Goal: Task Accomplishment & Management: Manage account settings

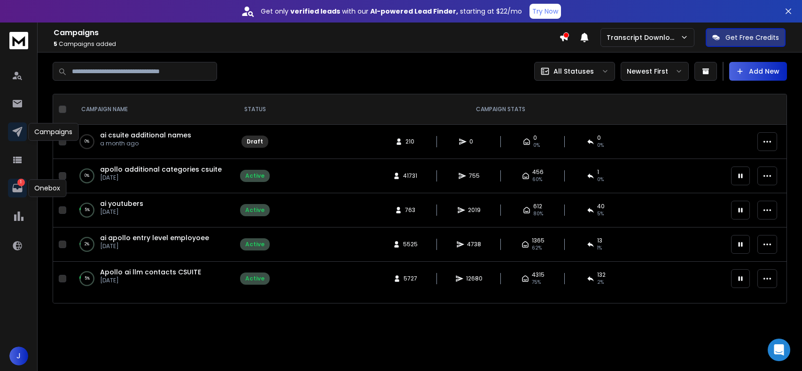
click at [19, 187] on icon at bounding box center [17, 188] width 11 height 11
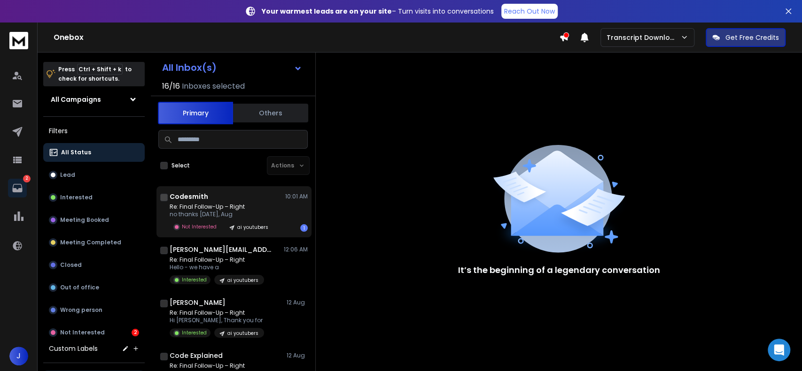
click at [239, 203] on p "Re: Final Follow-Up – Right" at bounding box center [222, 207] width 104 height 8
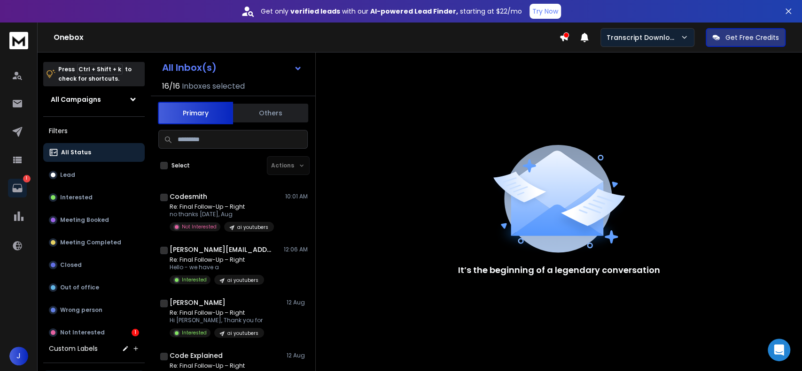
click at [645, 38] on p "Transcript Downloader" at bounding box center [643, 37] width 74 height 9
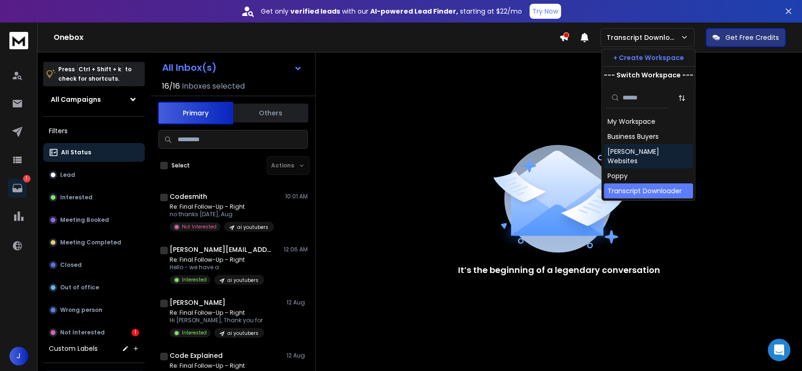
click at [656, 154] on div "[PERSON_NAME] Websites" at bounding box center [648, 156] width 82 height 19
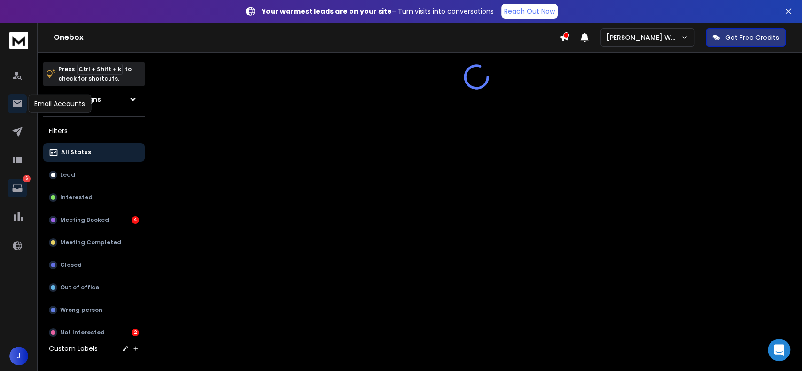
click at [15, 105] on icon at bounding box center [17, 104] width 9 height 8
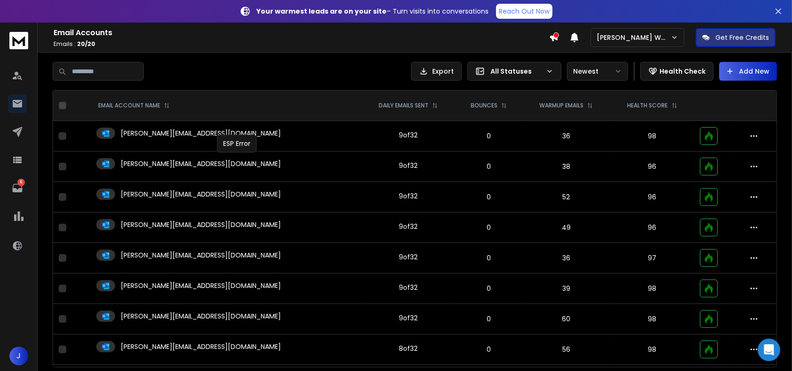
scroll to position [370, 0]
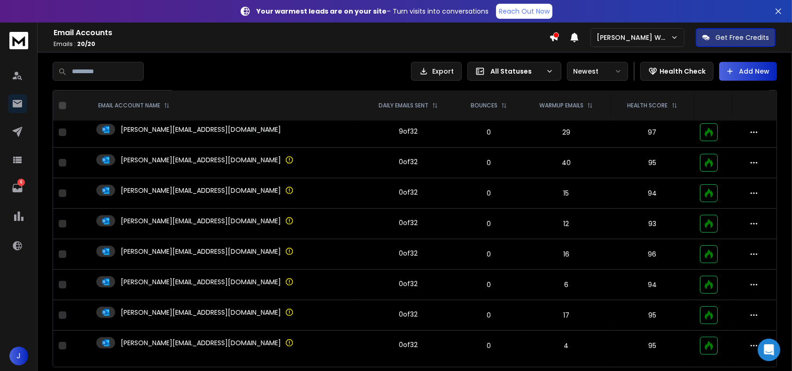
click at [248, 339] on div "[PERSON_NAME][EMAIL_ADDRESS][DOMAIN_NAME]" at bounding box center [225, 343] width 258 height 11
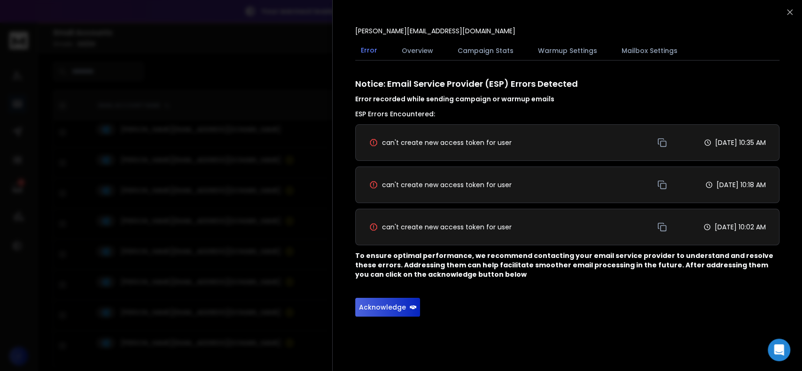
click at [391, 304] on button "Acknowledge" at bounding box center [387, 307] width 65 height 19
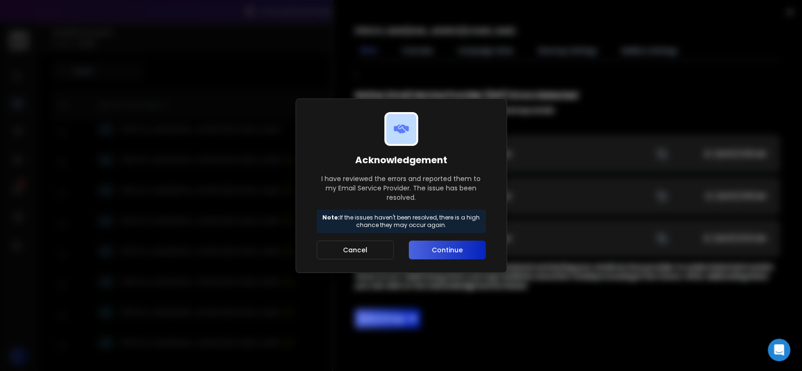
click at [440, 247] on button "Continue" at bounding box center [447, 250] width 77 height 19
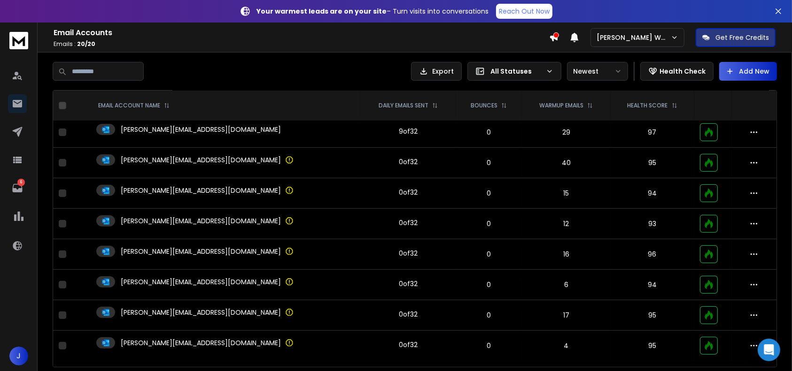
click at [244, 307] on div "jeremy@visiondesignlead.com" at bounding box center [225, 312] width 258 height 11
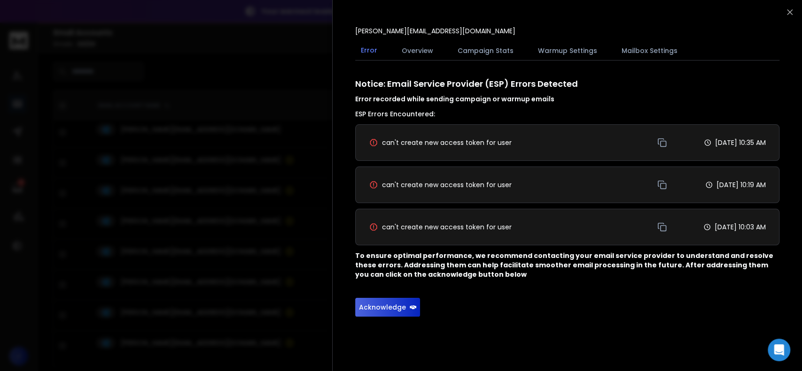
click at [373, 305] on button "Acknowledge" at bounding box center [387, 307] width 65 height 19
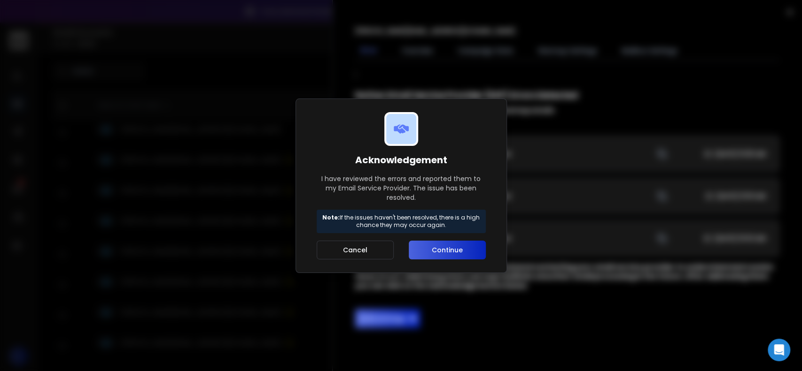
click at [465, 246] on button "Continue" at bounding box center [447, 250] width 77 height 19
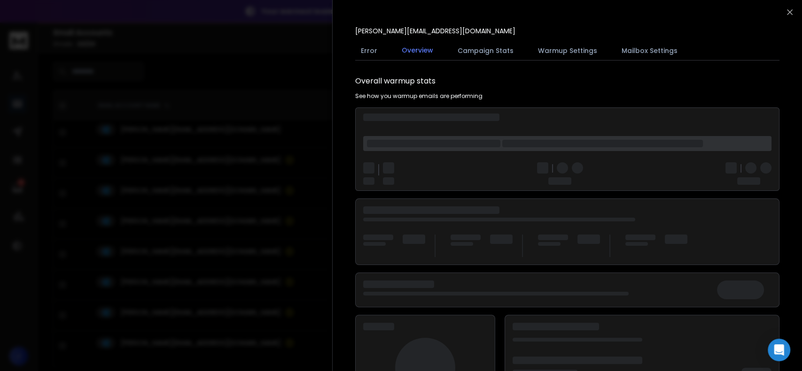
click at [197, 264] on div at bounding box center [401, 185] width 802 height 371
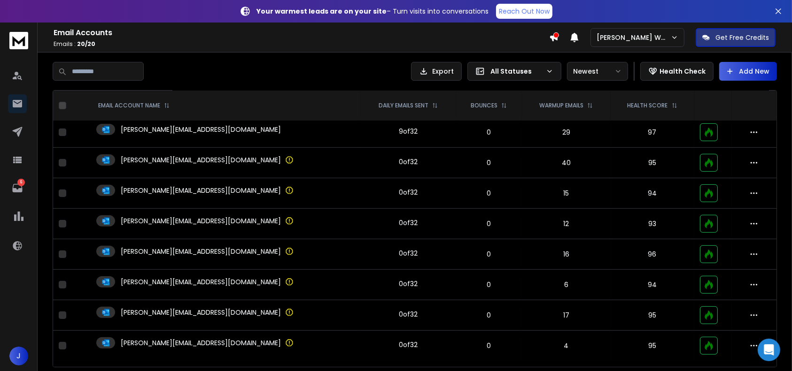
click at [275, 284] on div "[PERSON_NAME][EMAIL_ADDRESS][DOMAIN_NAME]" at bounding box center [225, 282] width 258 height 11
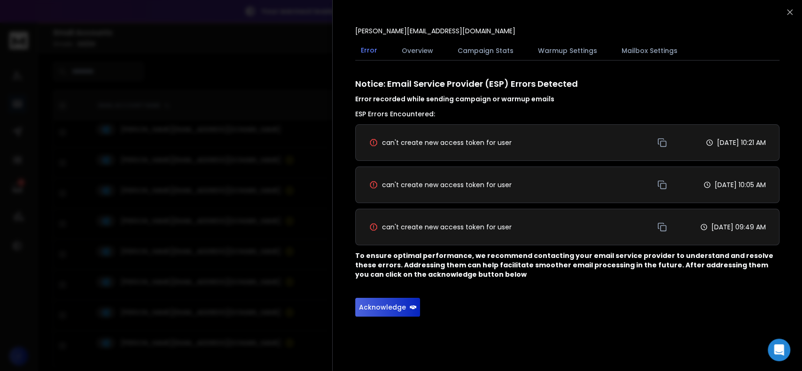
click at [395, 309] on button "Acknowledge" at bounding box center [387, 307] width 65 height 19
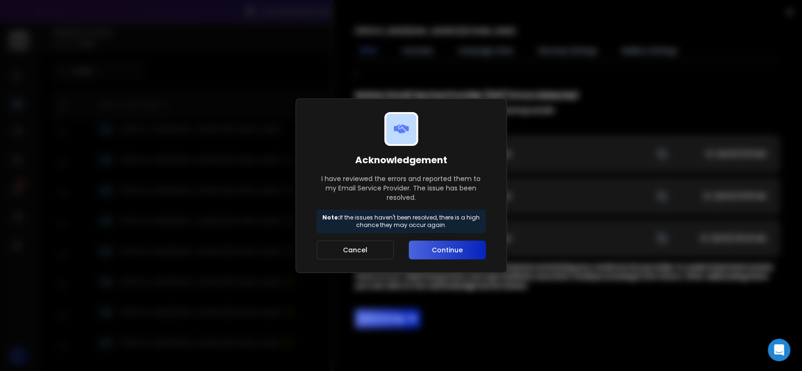
click at [458, 261] on div "Acknowledgement I have reviewed the errors and reported them to my Email Servic…" at bounding box center [400, 186] width 211 height 175
click at [456, 254] on button "Continue" at bounding box center [447, 250] width 77 height 19
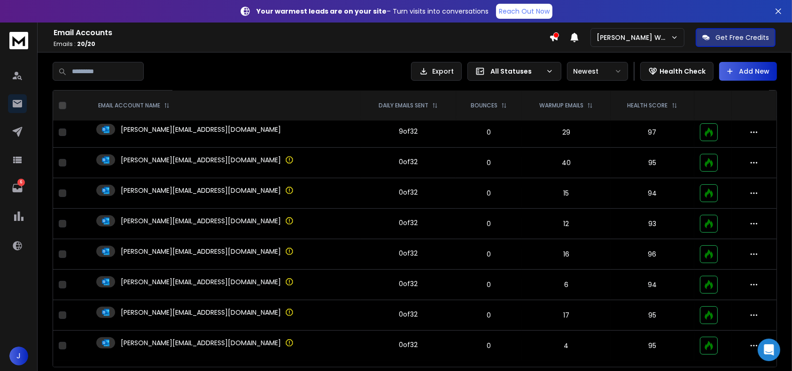
click at [253, 247] on div "[PERSON_NAME][EMAIL_ADDRESS][DOMAIN_NAME]" at bounding box center [225, 251] width 258 height 11
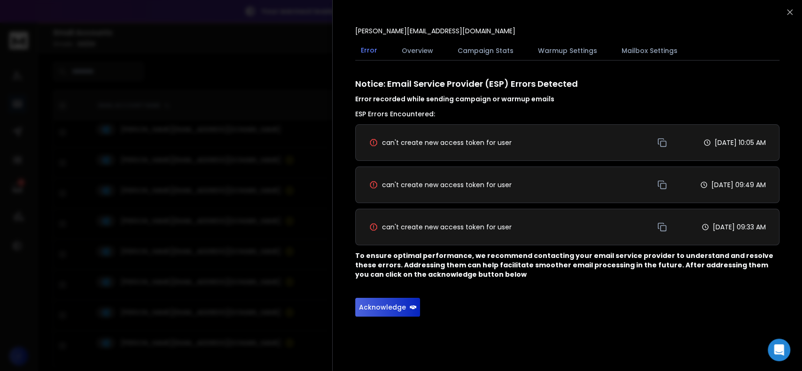
click at [390, 311] on button "Acknowledge" at bounding box center [387, 307] width 65 height 19
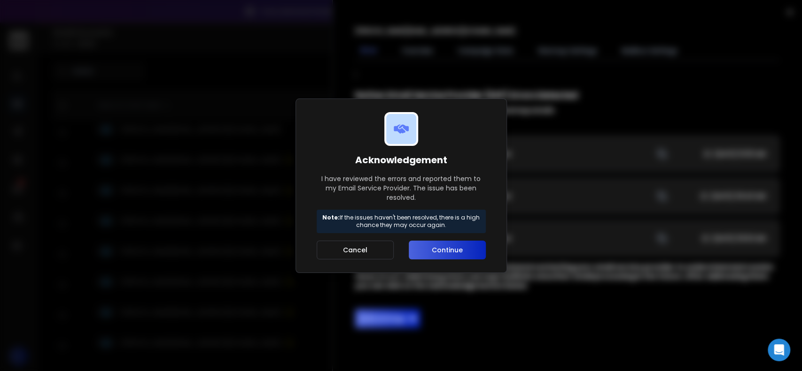
click at [455, 250] on button "Continue" at bounding box center [447, 250] width 77 height 19
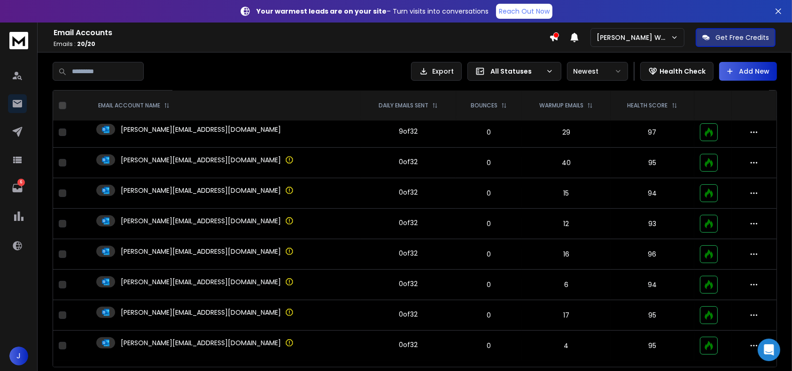
click at [262, 178] on td "[PERSON_NAME][EMAIL_ADDRESS][DOMAIN_NAME]" at bounding box center [226, 193] width 270 height 31
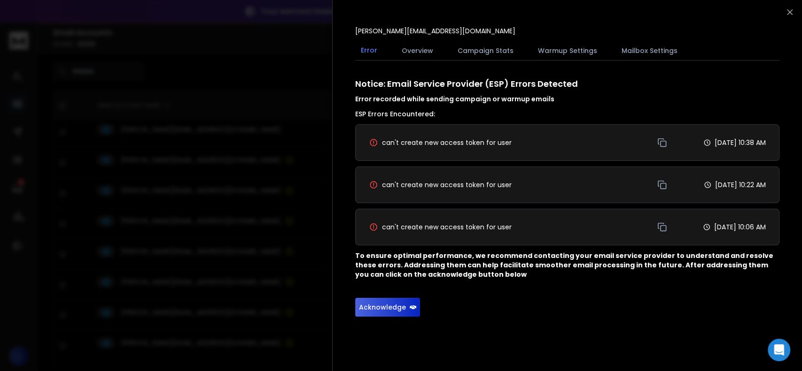
click at [391, 309] on button "Acknowledge" at bounding box center [387, 307] width 65 height 19
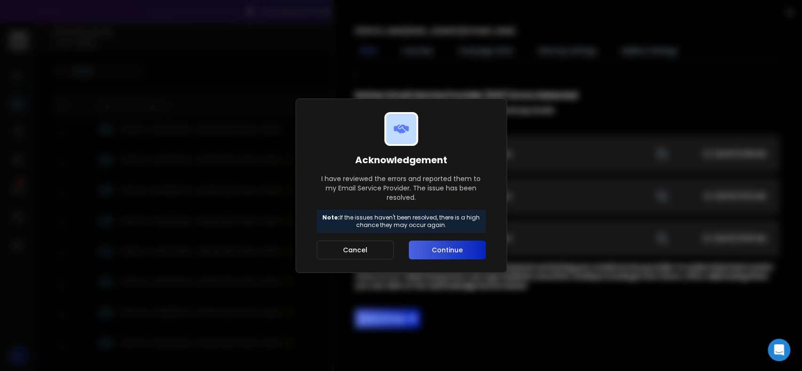
click at [457, 244] on button "Continue" at bounding box center [447, 250] width 77 height 19
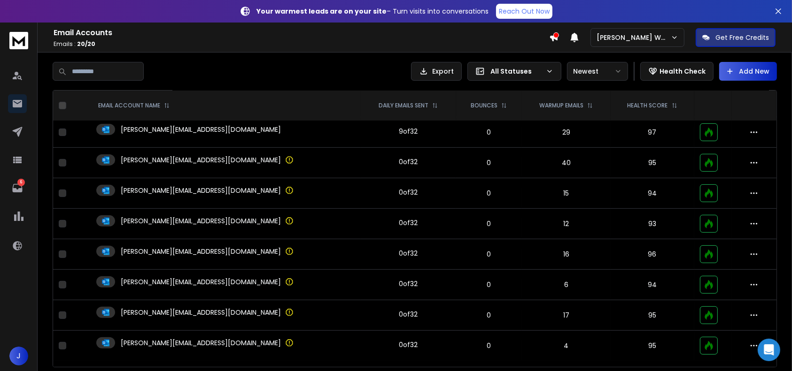
click at [293, 155] on div "[PERSON_NAME][EMAIL_ADDRESS][DOMAIN_NAME]" at bounding box center [225, 159] width 258 height 11
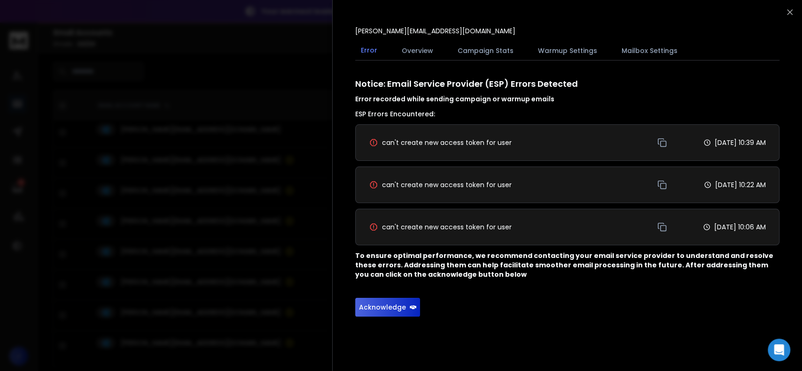
click at [384, 299] on button "Acknowledge" at bounding box center [387, 307] width 65 height 19
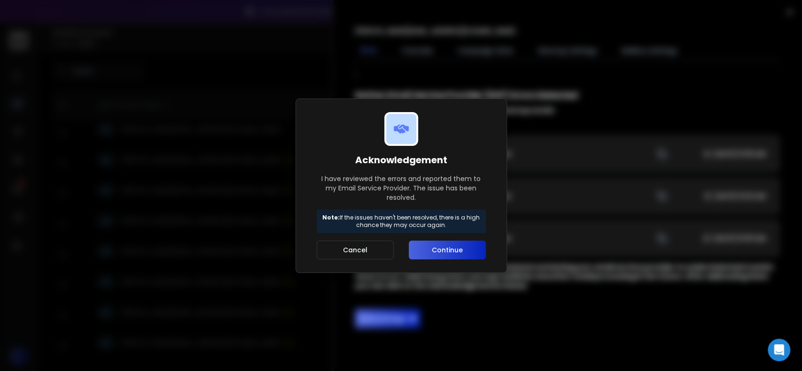
click at [435, 249] on button "Continue" at bounding box center [447, 250] width 77 height 19
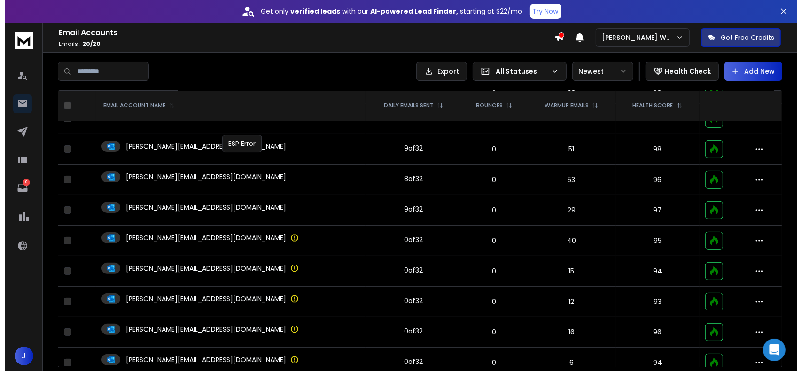
scroll to position [370, 0]
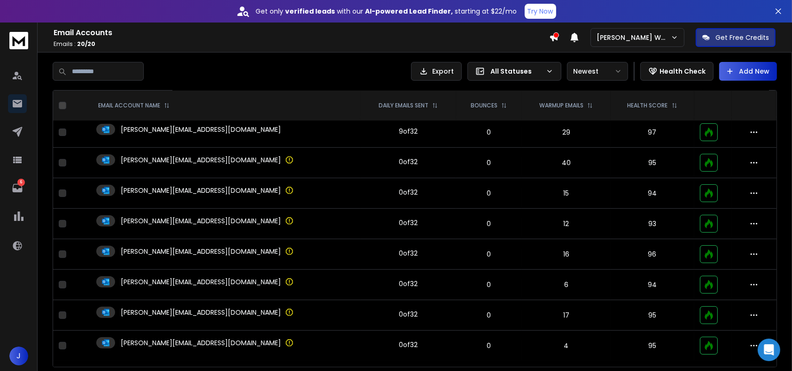
click at [62, 313] on button "button" at bounding box center [63, 316] width 8 height 8
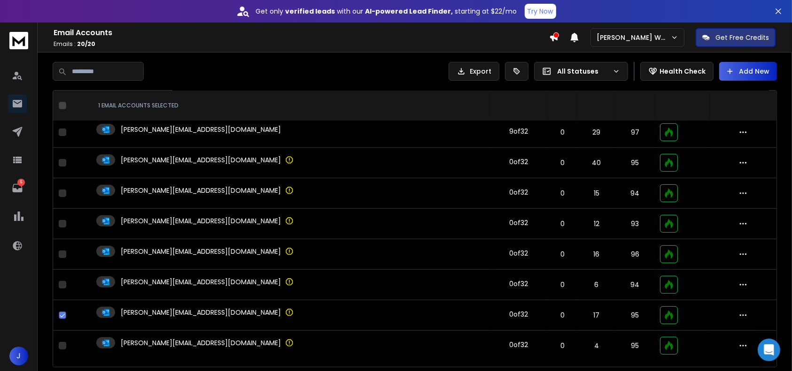
click at [63, 344] on button "button" at bounding box center [63, 346] width 8 height 8
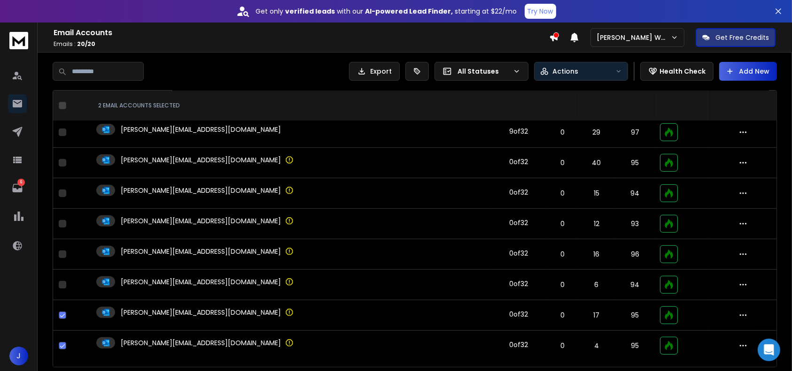
click at [606, 77] on button "Actions" at bounding box center [581, 71] width 94 height 19
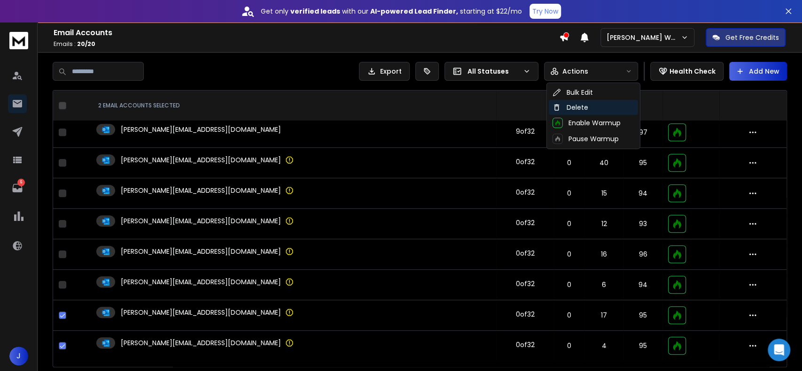
click at [602, 104] on div "Delete" at bounding box center [592, 107] width 89 height 15
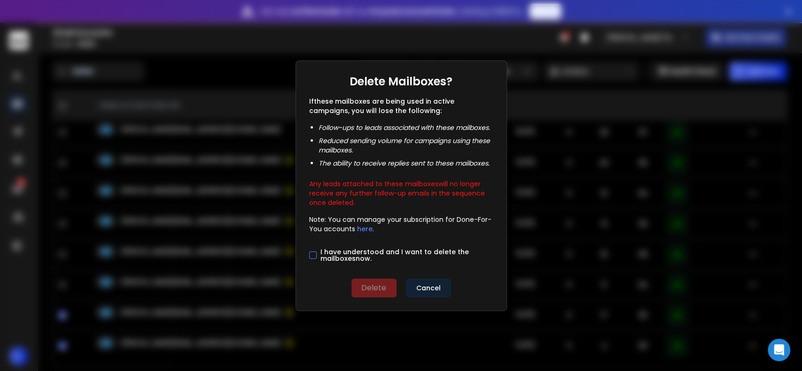
click at [353, 250] on label "I have understood and I want to delete the mailbox es now." at bounding box center [406, 255] width 173 height 13
click at [317, 252] on button "I have understood and I want to delete the mailbox es now." at bounding box center [313, 256] width 8 height 8
click at [357, 280] on button "Delete" at bounding box center [373, 288] width 45 height 19
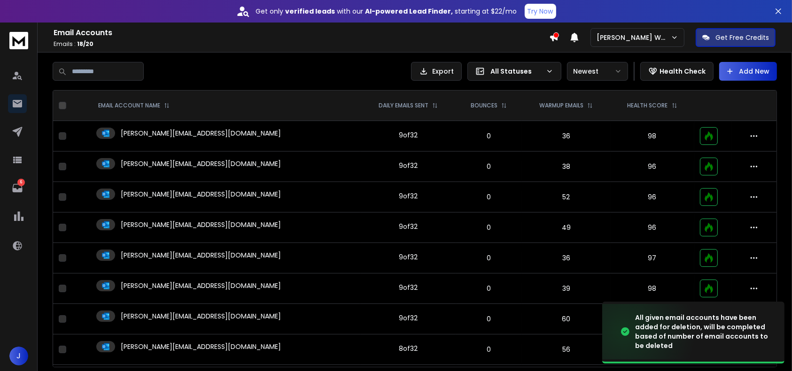
click at [736, 73] on button "Add New" at bounding box center [748, 71] width 58 height 19
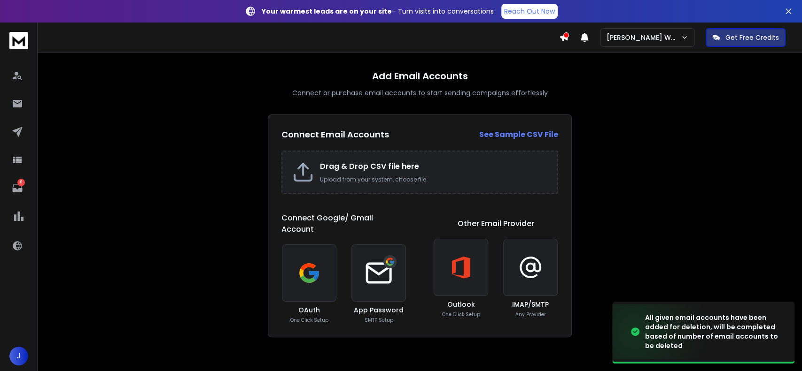
click at [468, 246] on div at bounding box center [460, 267] width 54 height 57
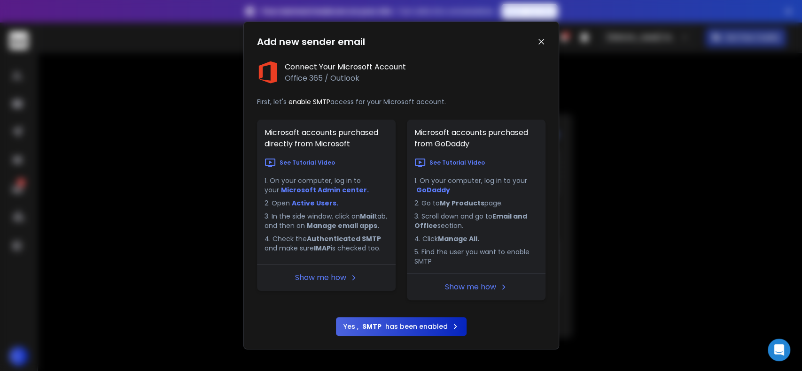
click at [402, 327] on button "Yes , SMTP has been enabled" at bounding box center [401, 326] width 131 height 19
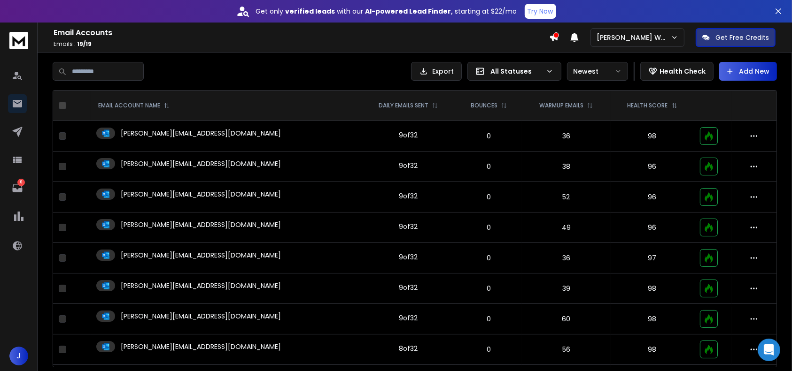
click at [749, 77] on button "Add New" at bounding box center [748, 71] width 58 height 19
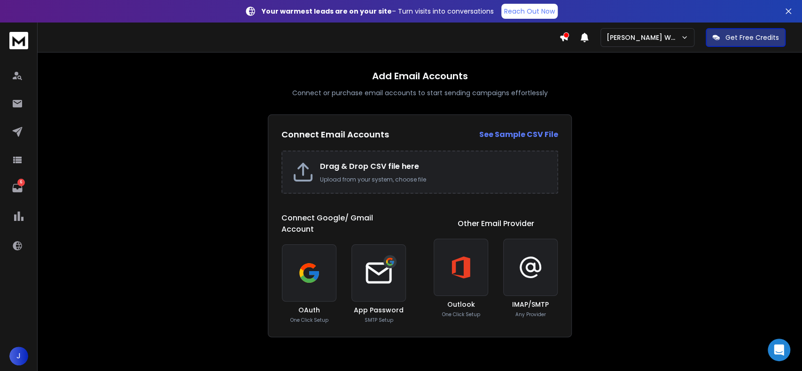
click at [458, 255] on div at bounding box center [460, 268] width 23 height 26
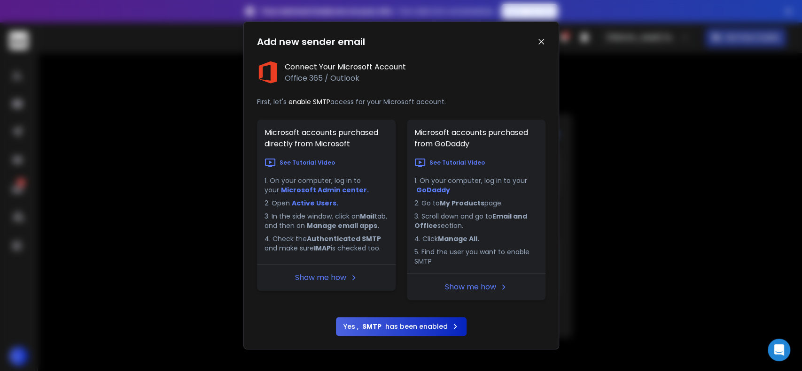
click at [422, 317] on div "Yes , SMTP has been enabled" at bounding box center [401, 323] width 288 height 26
drag, startPoint x: 416, startPoint y: 325, endPoint x: 406, endPoint y: 330, distance: 11.2
click at [416, 325] on button "Yes , SMTP has been enabled" at bounding box center [401, 326] width 131 height 19
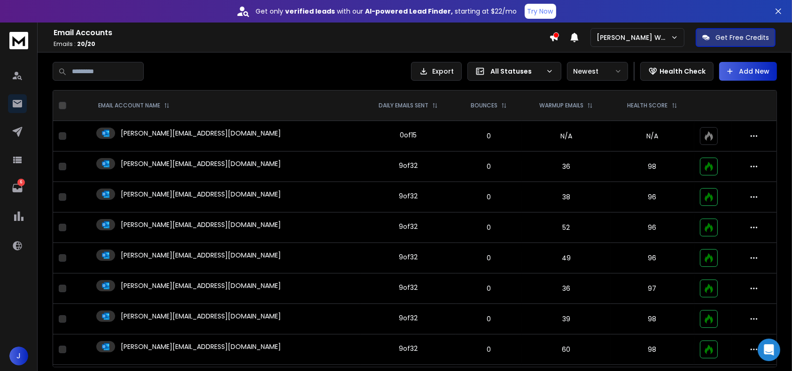
click at [734, 73] on button "Add New" at bounding box center [748, 71] width 58 height 19
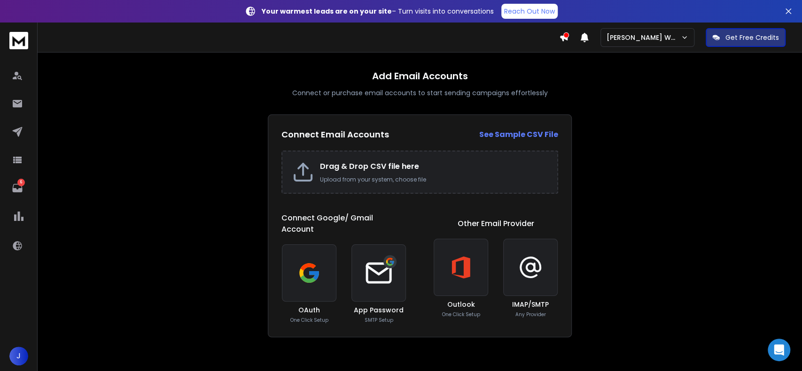
click at [472, 274] on div at bounding box center [460, 267] width 54 height 57
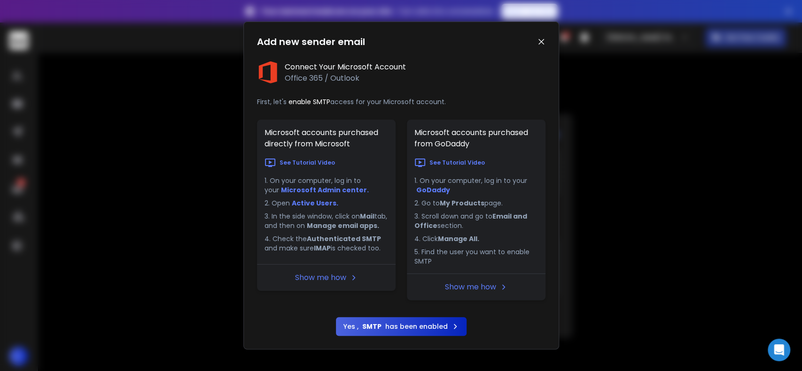
click at [418, 327] on button "Yes , SMTP has been enabled" at bounding box center [401, 326] width 131 height 19
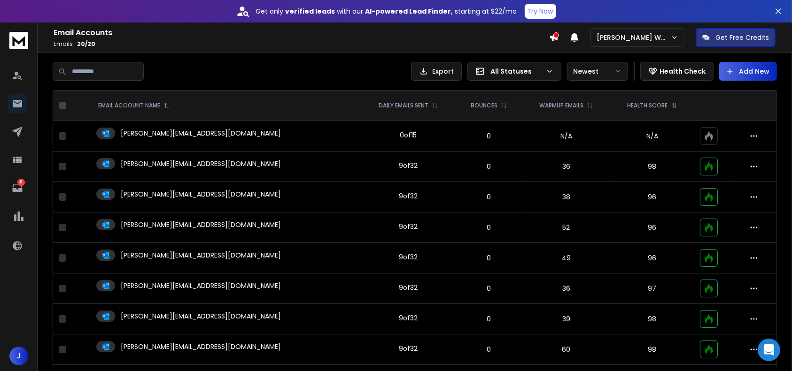
click at [741, 72] on button "Add New" at bounding box center [748, 71] width 58 height 19
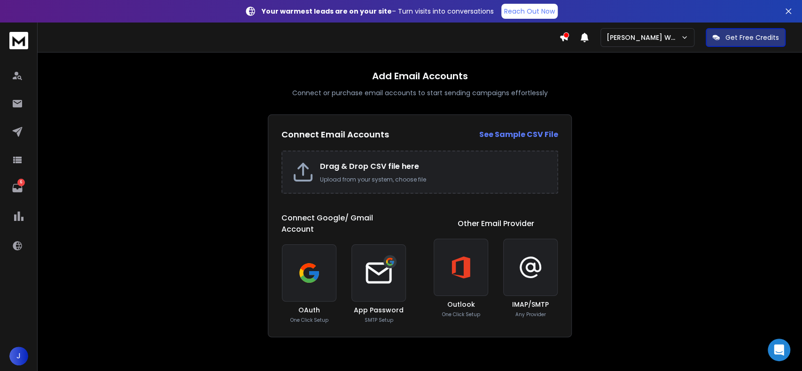
click at [471, 260] on div at bounding box center [460, 268] width 23 height 26
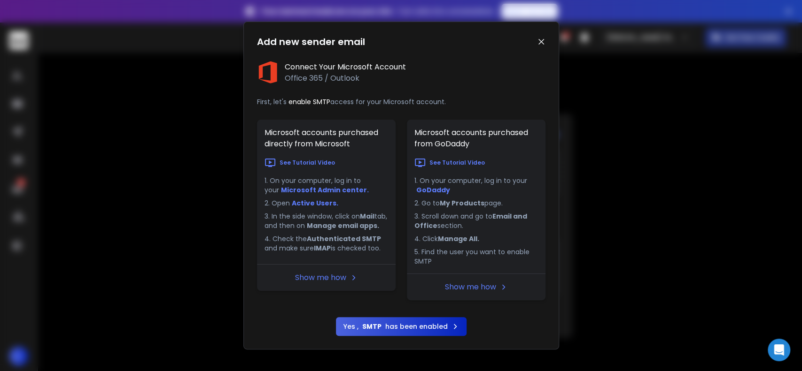
click at [377, 324] on b "SMTP" at bounding box center [371, 326] width 19 height 9
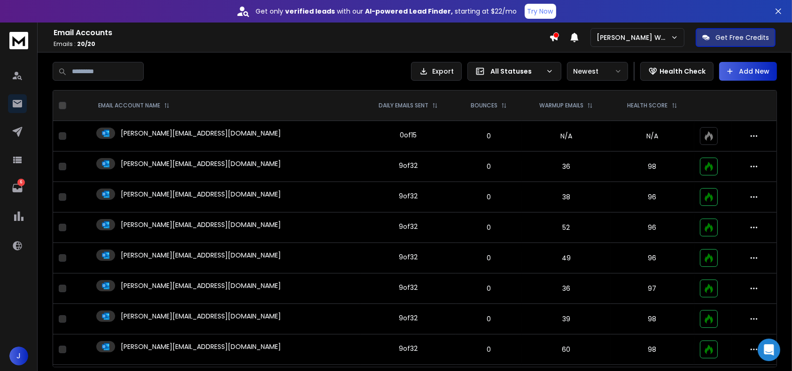
scroll to position [370, 0]
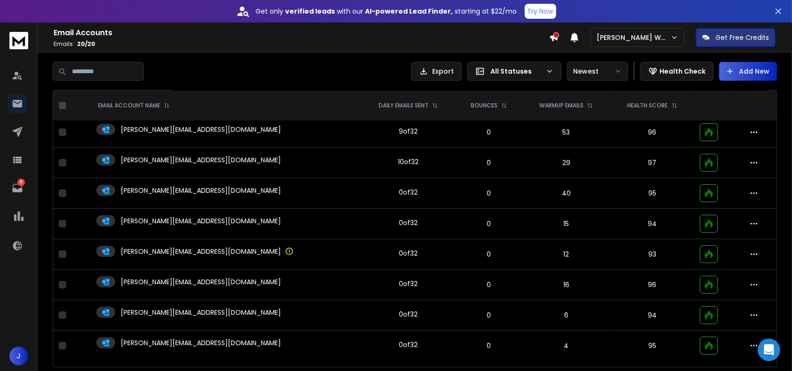
click at [260, 248] on div "[PERSON_NAME][EMAIL_ADDRESS][DOMAIN_NAME]" at bounding box center [225, 251] width 258 height 11
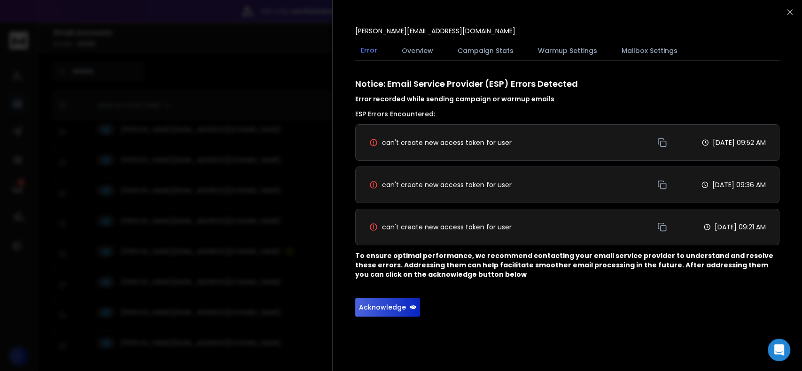
click at [398, 303] on button "Acknowledge" at bounding box center [387, 307] width 65 height 19
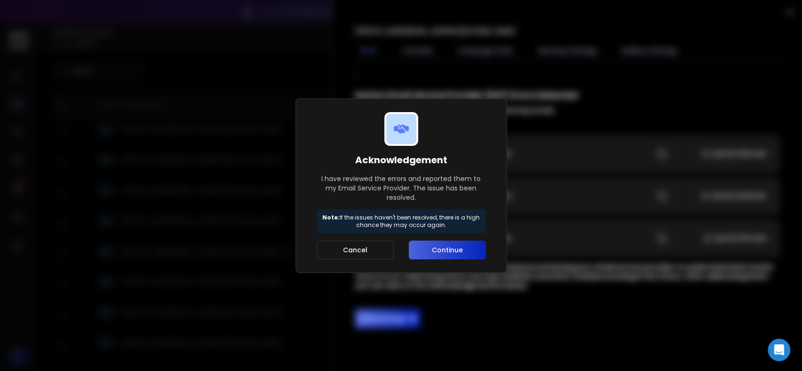
click at [465, 251] on button "Continue" at bounding box center [447, 250] width 77 height 19
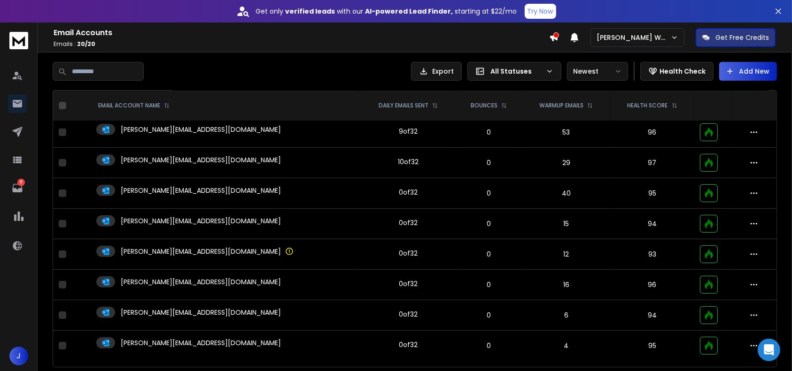
scroll to position [0, 0]
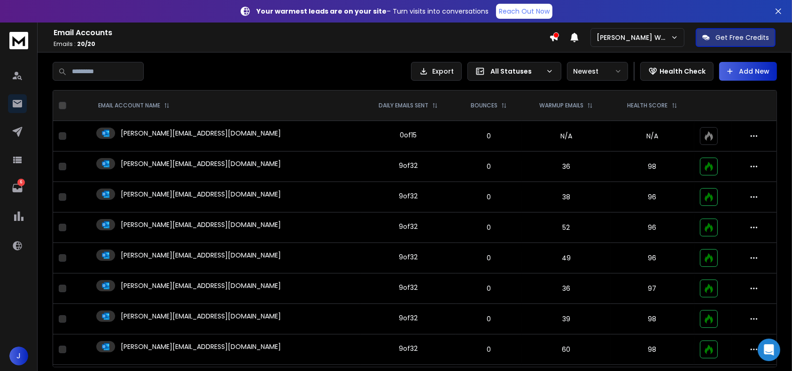
click at [747, 73] on button "Add New" at bounding box center [748, 71] width 58 height 19
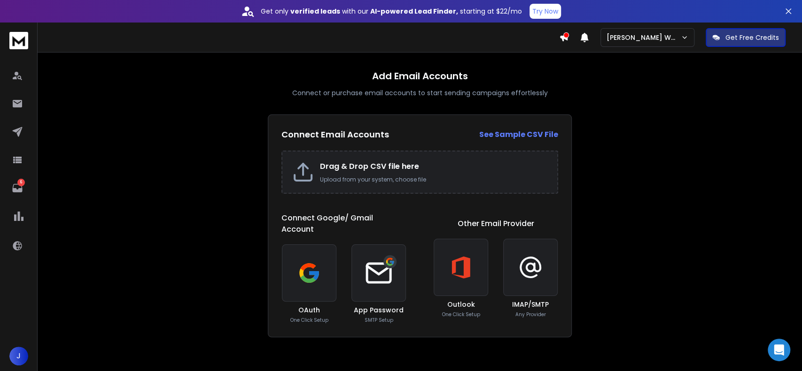
click at [463, 255] on div at bounding box center [460, 268] width 23 height 26
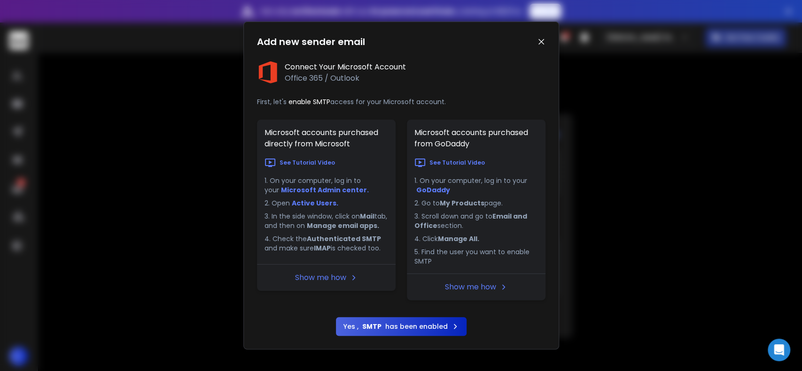
click at [418, 327] on button "Yes , SMTP has been enabled" at bounding box center [401, 326] width 131 height 19
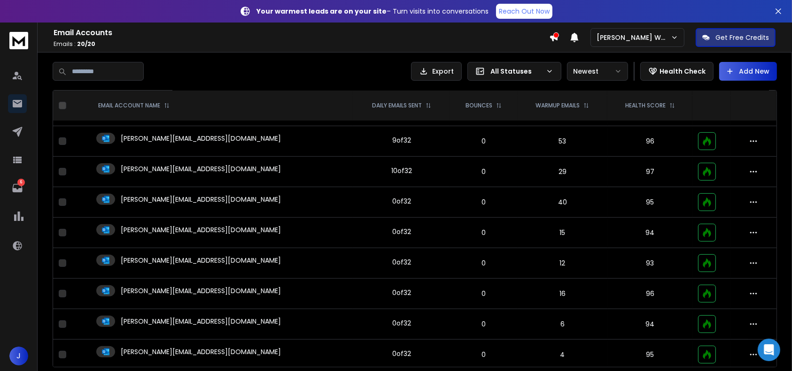
scroll to position [370, 0]
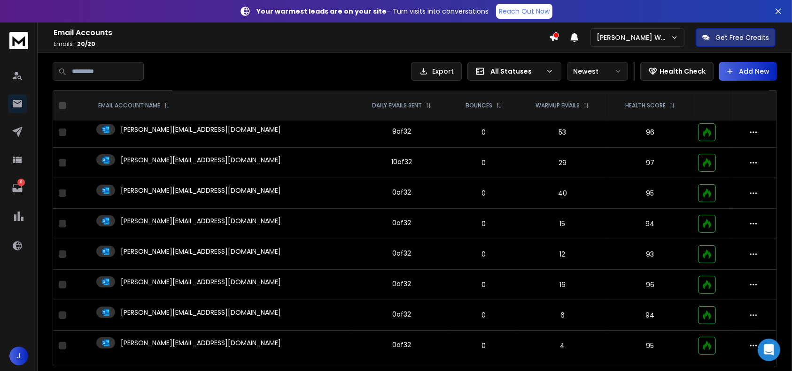
click at [749, 346] on icon at bounding box center [753, 346] width 8 height 8
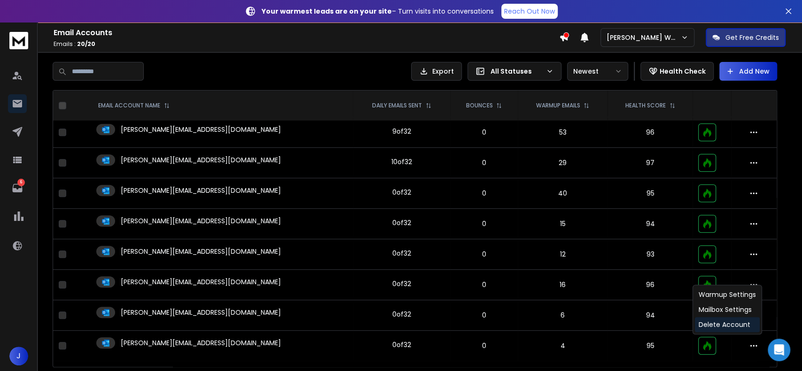
click at [726, 327] on div "Delete Account" at bounding box center [727, 324] width 65 height 15
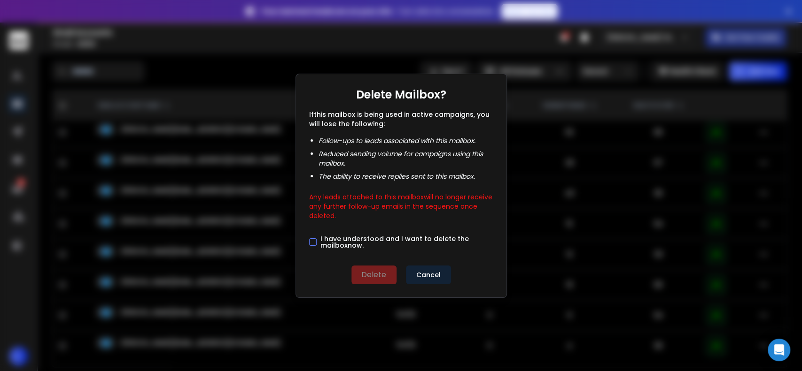
click at [350, 240] on label "I have understood and I want to delete the mailbox now." at bounding box center [406, 242] width 173 height 13
click at [317, 240] on button "I have understood and I want to delete the mailbox now." at bounding box center [313, 243] width 8 height 8
click at [363, 269] on button "Delete" at bounding box center [373, 275] width 45 height 19
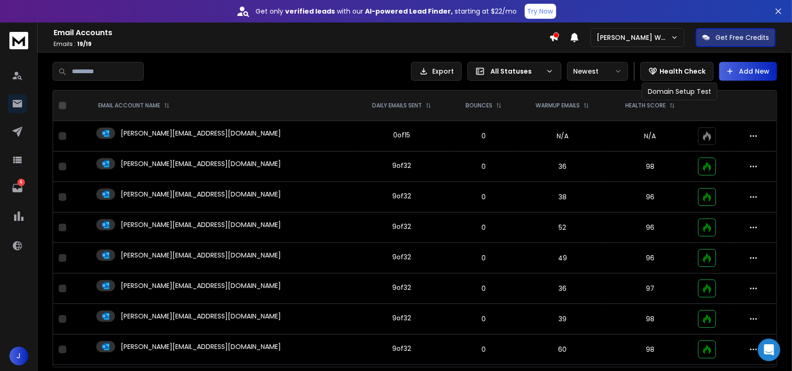
click at [736, 70] on button "Add New" at bounding box center [748, 71] width 58 height 19
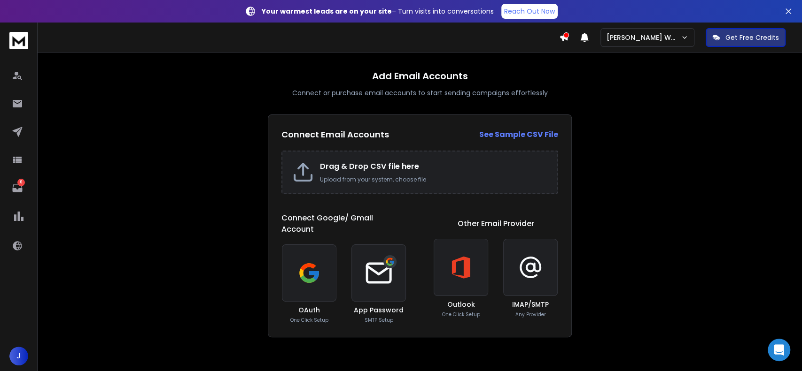
click at [477, 250] on div at bounding box center [460, 267] width 54 height 57
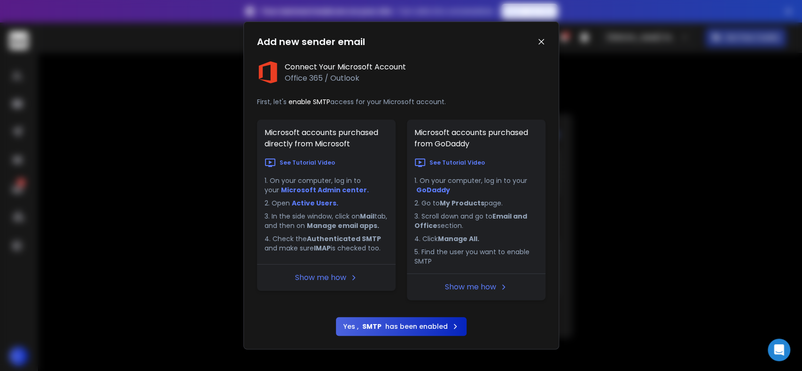
click at [425, 336] on div "Add new sender email Connect Your Microsoft Account Office 365 / Outlook First,…" at bounding box center [401, 186] width 316 height 328
click at [425, 334] on button "Yes , SMTP has been enabled" at bounding box center [401, 326] width 131 height 19
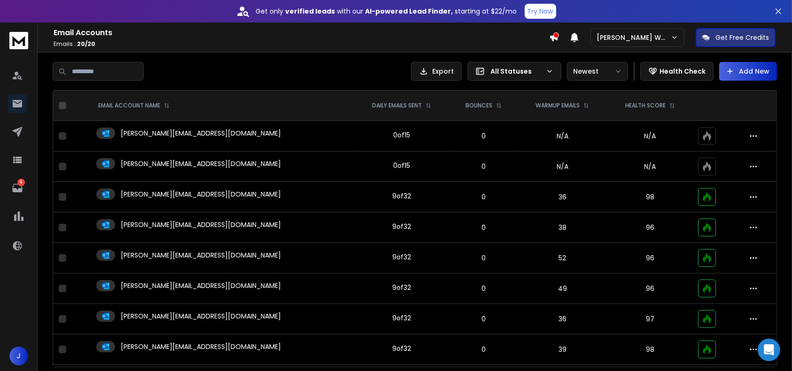
scroll to position [370, 0]
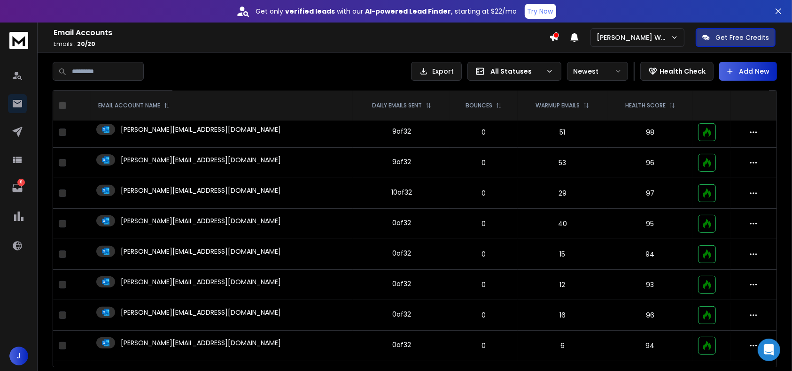
click at [62, 285] on button "button" at bounding box center [63, 285] width 8 height 8
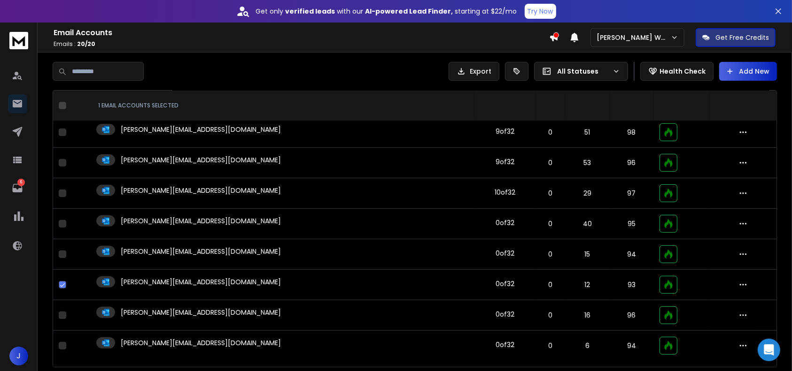
click at [59, 252] on button "button" at bounding box center [63, 255] width 8 height 8
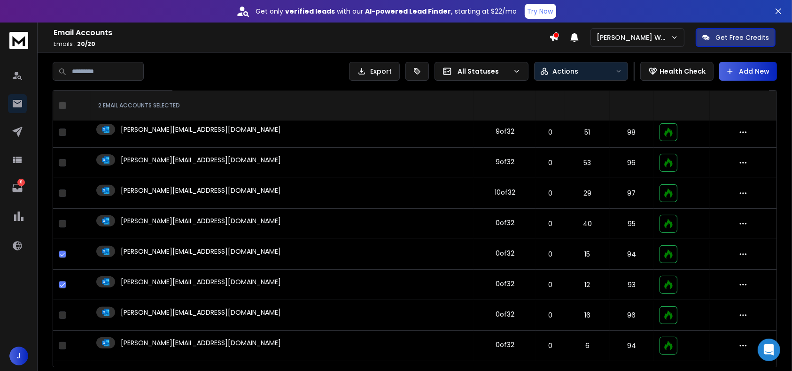
click at [609, 74] on div "Actions" at bounding box center [575, 71] width 71 height 9
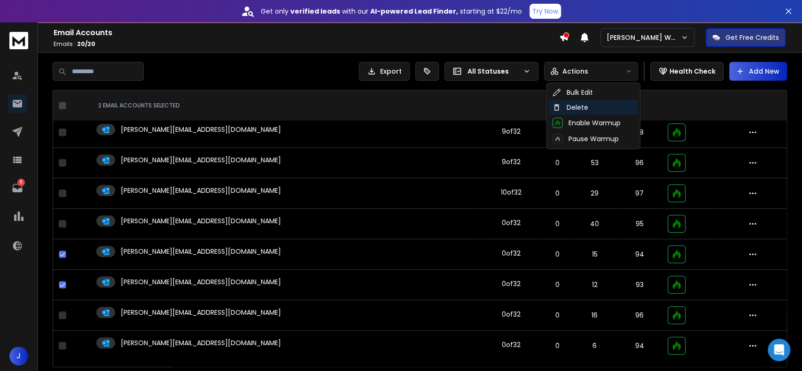
click at [593, 103] on div "Delete" at bounding box center [592, 107] width 89 height 15
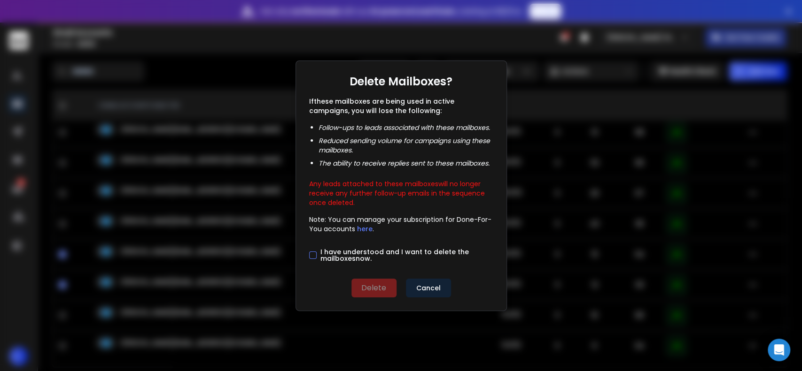
click at [350, 256] on label "I have understood and I want to delete the mailbox es now." at bounding box center [406, 255] width 173 height 13
click at [317, 256] on button "I have understood and I want to delete the mailbox es now." at bounding box center [313, 256] width 8 height 8
click at [369, 286] on button "Delete" at bounding box center [373, 288] width 45 height 19
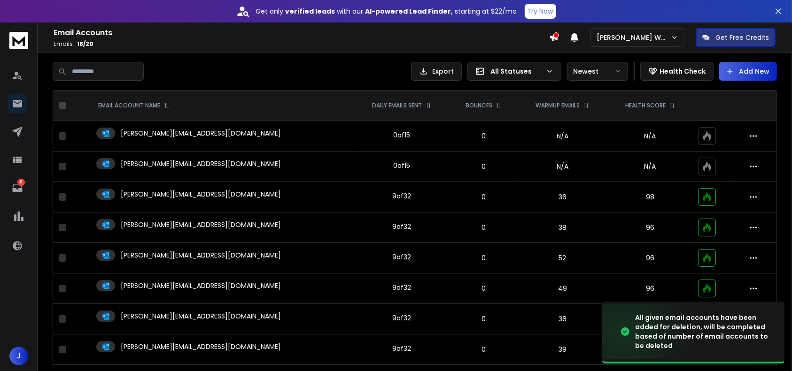
scroll to position [324, 0]
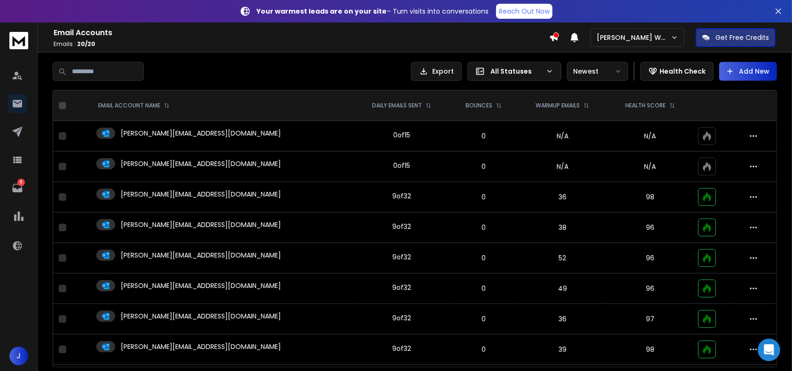
scroll to position [370, 0]
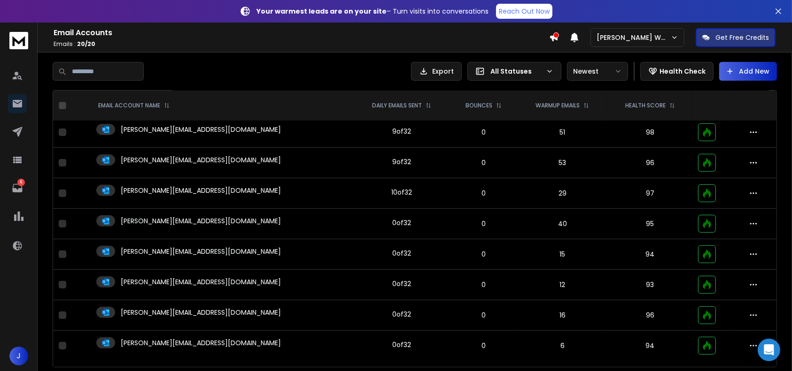
click at [69, 252] on div at bounding box center [75, 255] width 32 height 8
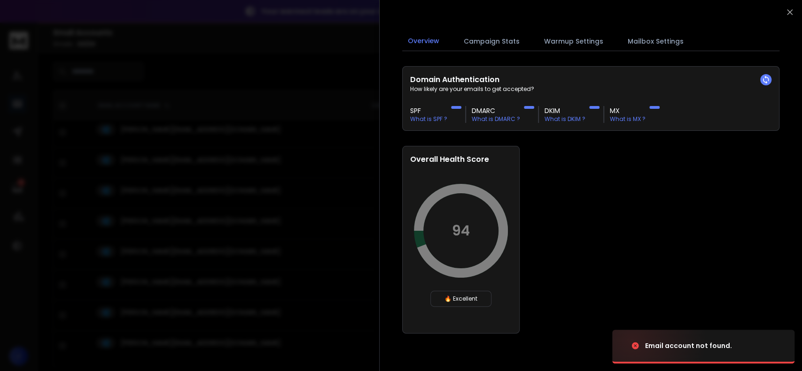
click at [76, 251] on div at bounding box center [401, 185] width 802 height 371
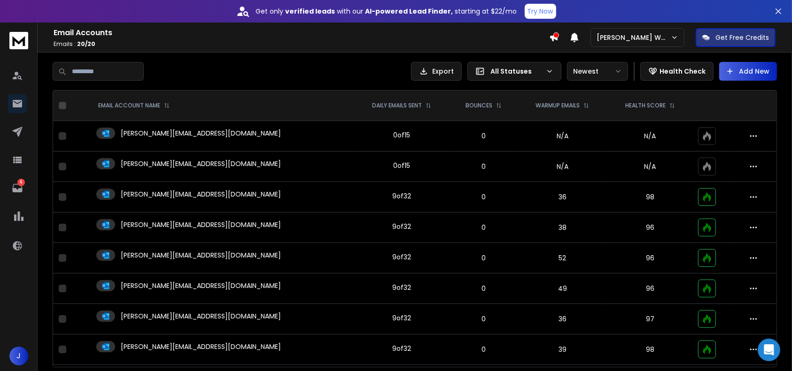
scroll to position [370, 0]
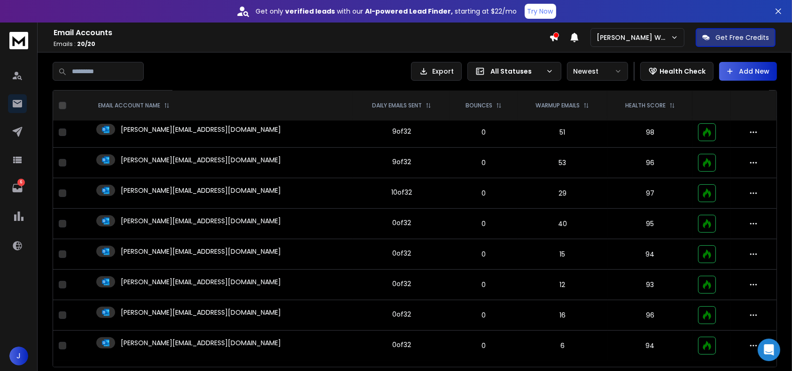
click at [61, 252] on button "button" at bounding box center [63, 255] width 8 height 8
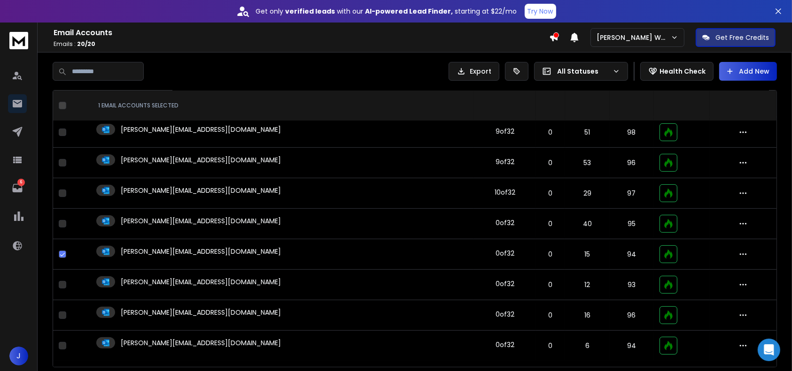
click at [61, 282] on button "button" at bounding box center [63, 285] width 8 height 8
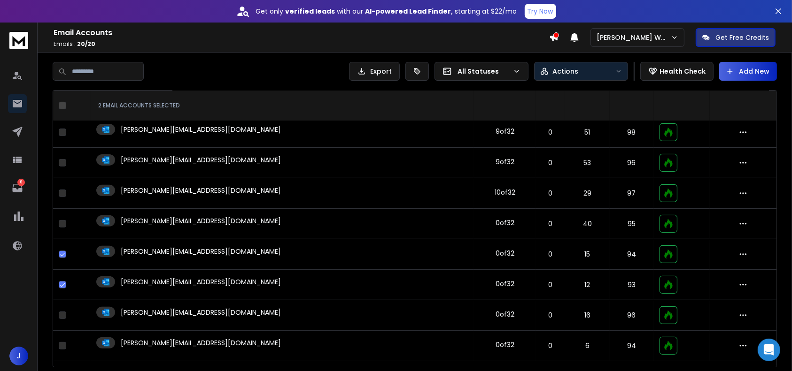
click at [595, 72] on div "Actions" at bounding box center [575, 71] width 71 height 9
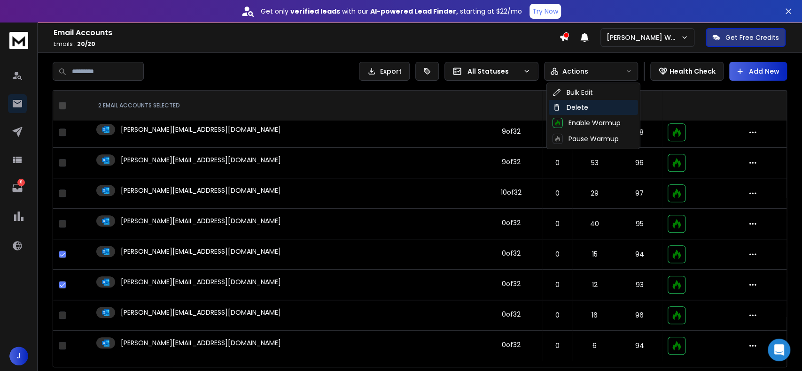
click at [592, 104] on div "Delete" at bounding box center [592, 107] width 89 height 15
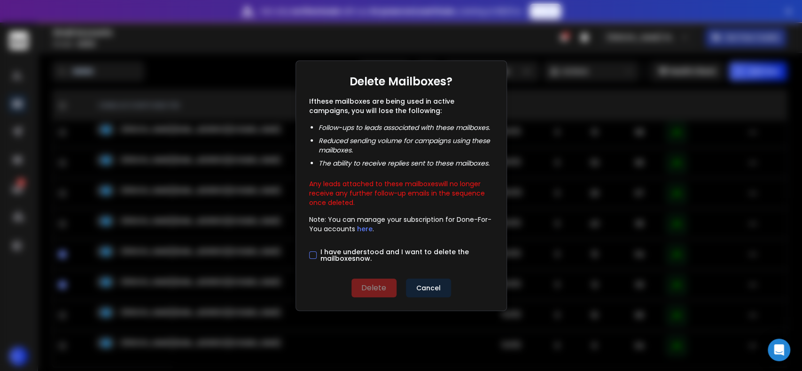
click at [329, 255] on label "I have understood and I want to delete the mailbox es now." at bounding box center [406, 255] width 173 height 13
click at [317, 255] on button "I have understood and I want to delete the mailbox es now." at bounding box center [313, 256] width 8 height 8
click at [367, 286] on button "Delete" at bounding box center [373, 288] width 45 height 19
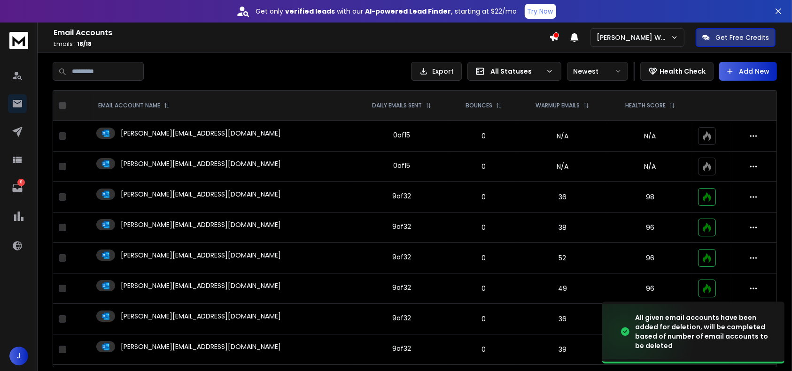
scroll to position [309, 0]
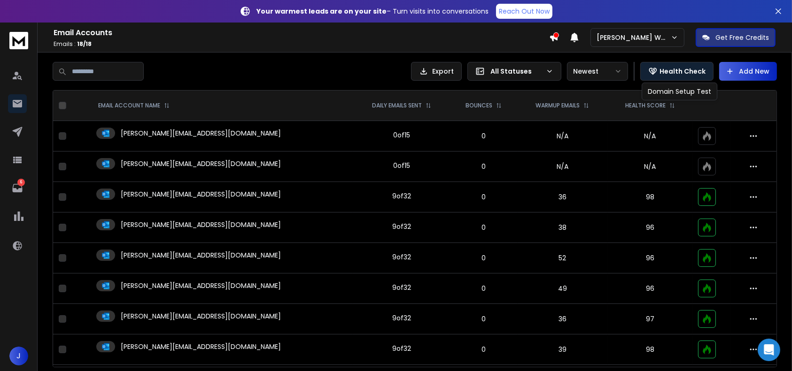
click at [672, 70] on p "Health Check" at bounding box center [682, 71] width 46 height 9
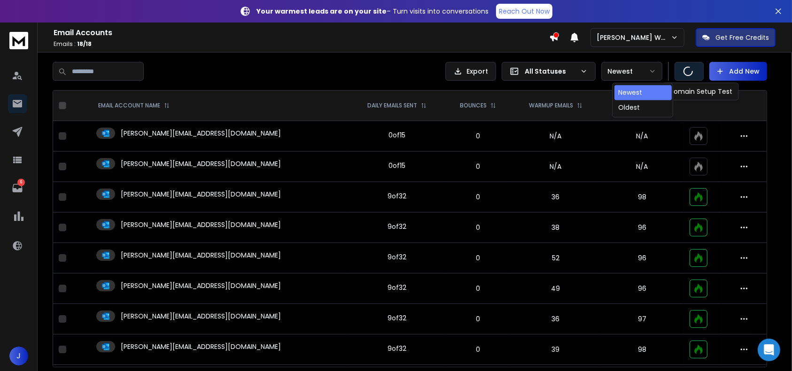
click at [650, 75] on button "Newest" at bounding box center [631, 71] width 61 height 19
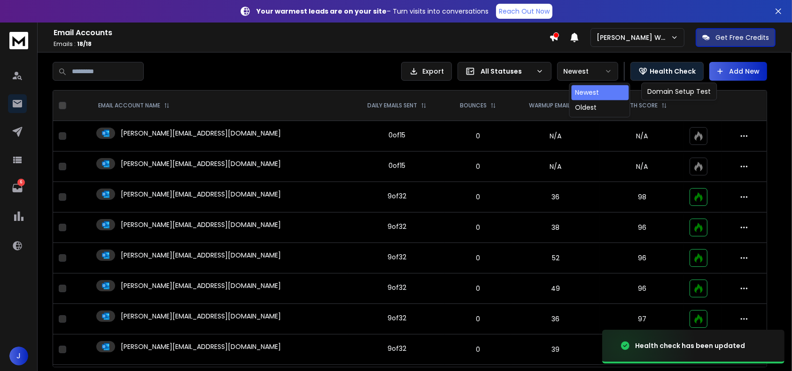
click at [726, 69] on button "Add New" at bounding box center [738, 71] width 58 height 19
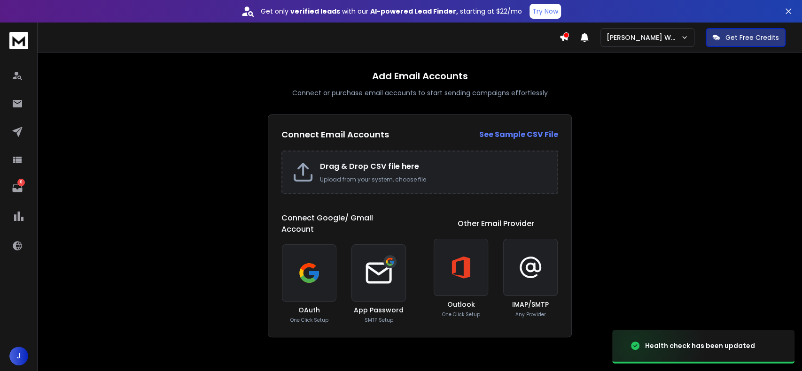
click at [474, 246] on div at bounding box center [460, 267] width 54 height 57
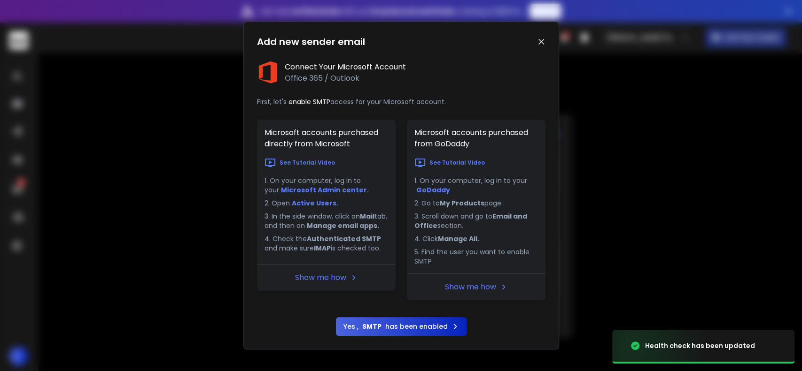
click at [414, 322] on button "Yes , SMTP has been enabled" at bounding box center [401, 326] width 131 height 19
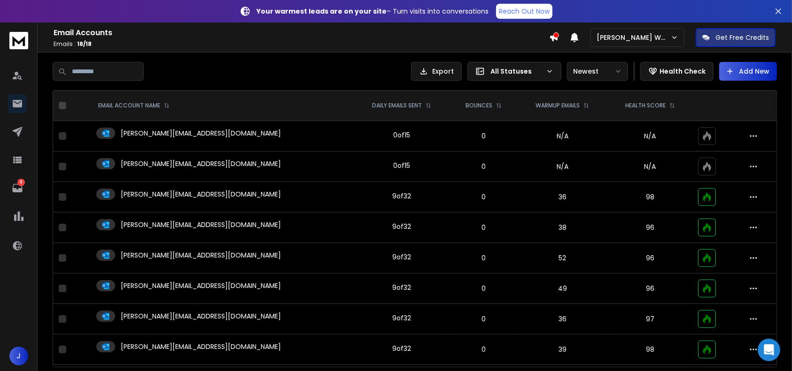
click at [731, 72] on icon at bounding box center [729, 71] width 5 height 5
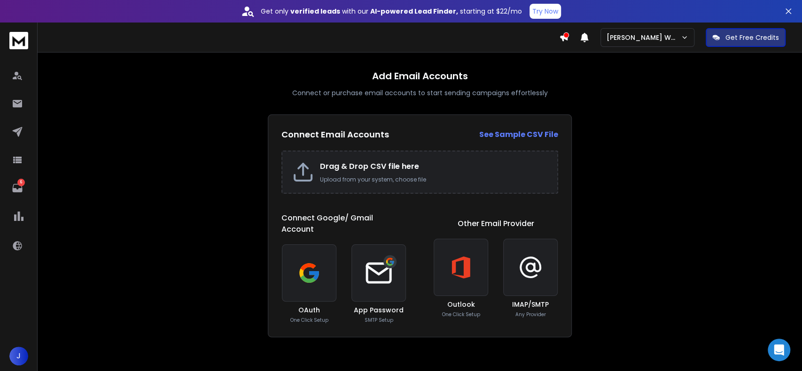
click at [465, 265] on icon at bounding box center [460, 267] width 18 height 22
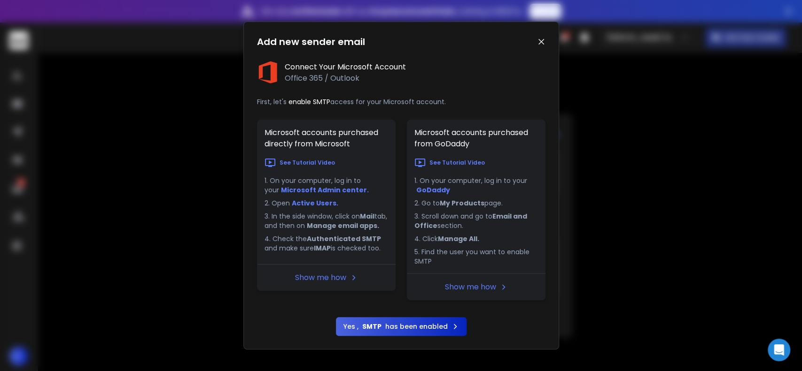
click at [408, 329] on button "Yes , SMTP has been enabled" at bounding box center [401, 326] width 131 height 19
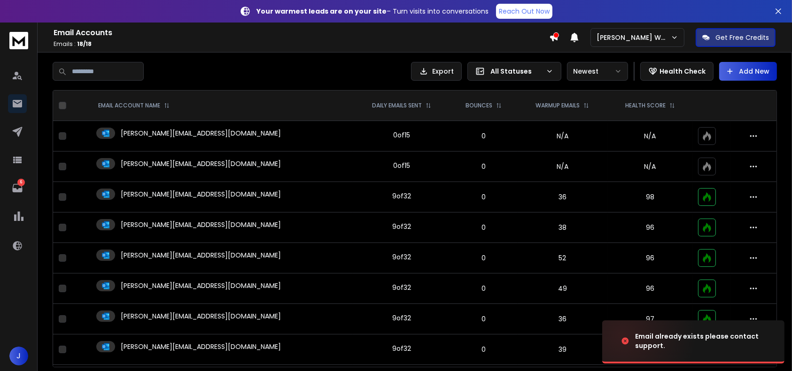
click at [738, 65] on button "Add New" at bounding box center [748, 71] width 58 height 19
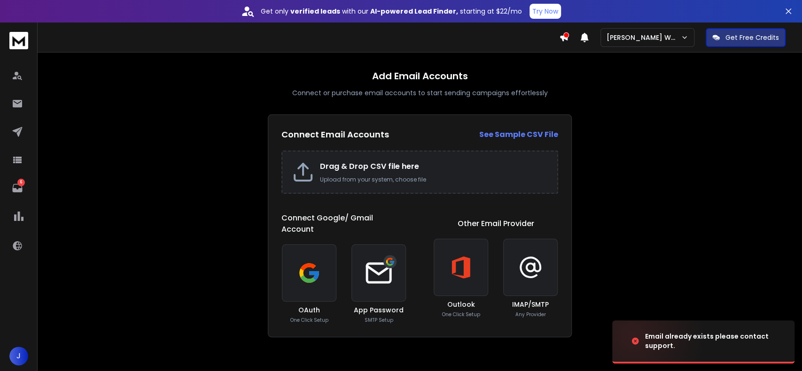
click at [464, 258] on icon at bounding box center [460, 267] width 18 height 22
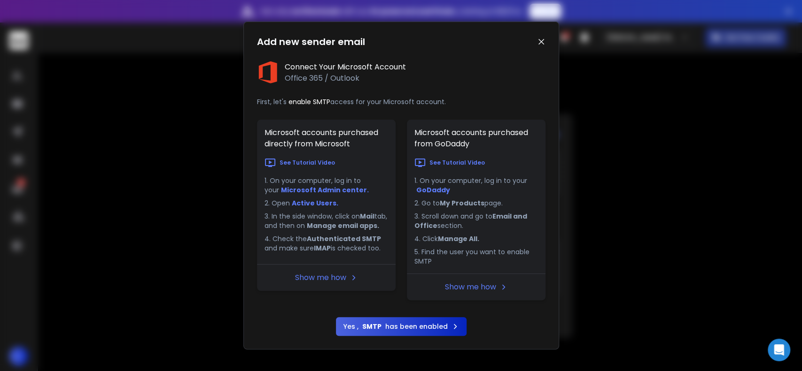
click at [406, 324] on button "Yes , SMTP has been enabled" at bounding box center [401, 326] width 131 height 19
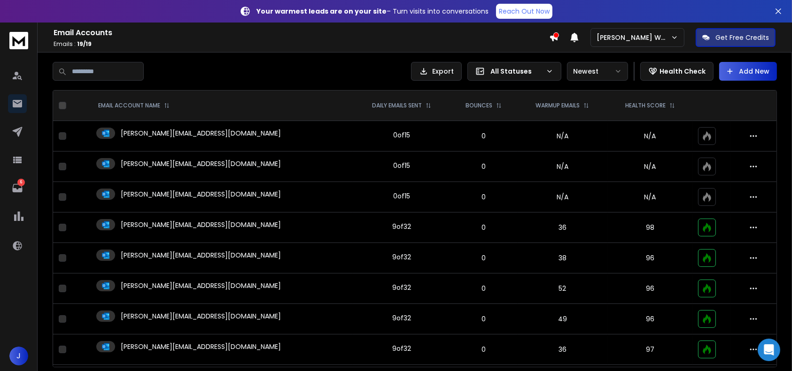
click at [734, 74] on button "Add New" at bounding box center [748, 71] width 58 height 19
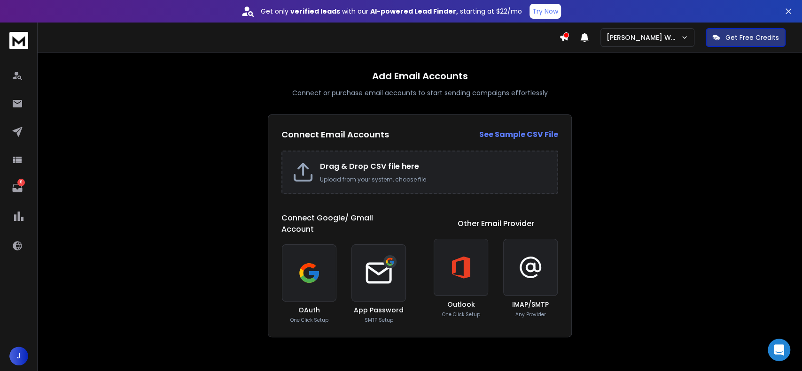
click at [469, 257] on icon at bounding box center [461, 268] width 22 height 22
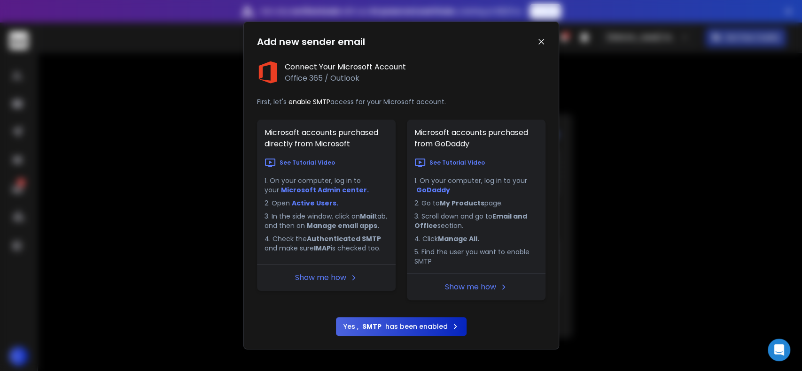
click at [438, 325] on button "Yes , SMTP has been enabled" at bounding box center [401, 326] width 131 height 19
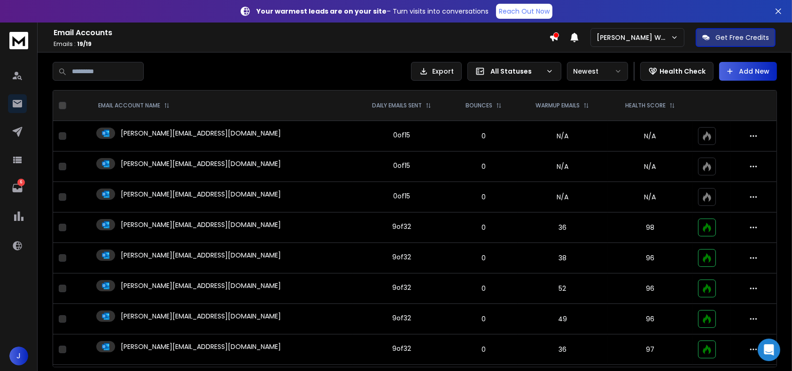
click at [730, 72] on icon at bounding box center [729, 71] width 7 height 7
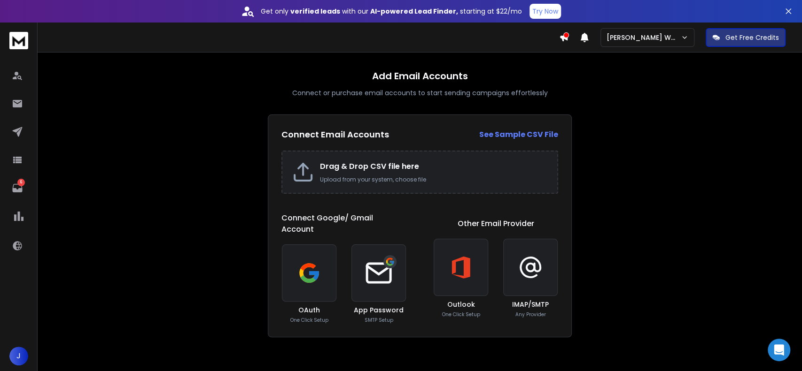
click at [469, 257] on icon at bounding box center [461, 268] width 22 height 22
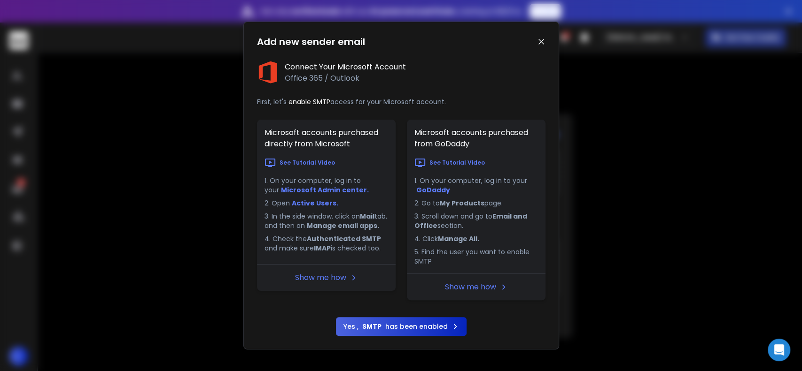
click at [400, 321] on button "Yes , SMTP has been enabled" at bounding box center [401, 326] width 131 height 19
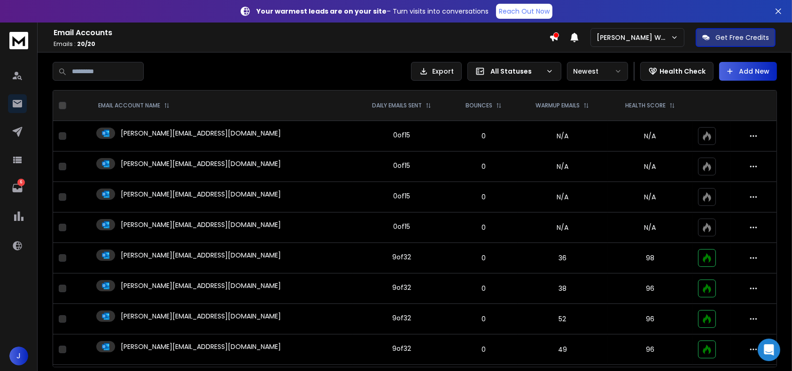
click at [59, 141] on td at bounding box center [72, 136] width 38 height 31
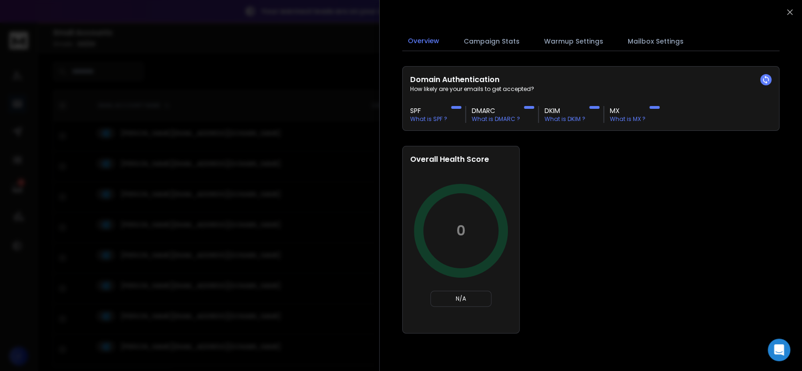
click at [66, 152] on div at bounding box center [401, 185] width 802 height 371
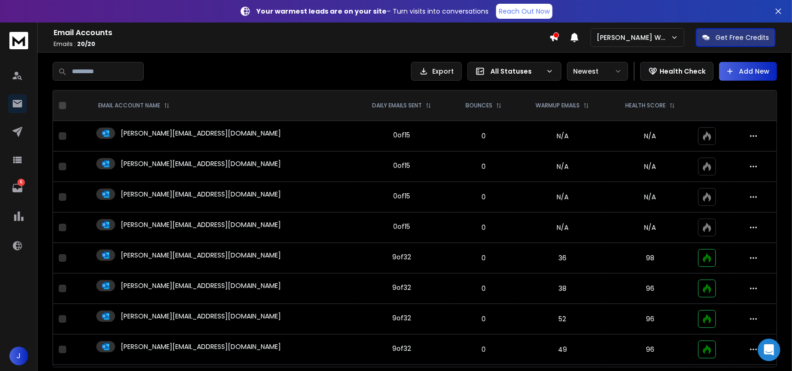
click at [274, 281] on div "[PERSON_NAME][EMAIL_ADDRESS][DOMAIN_NAME]" at bounding box center [221, 285] width 251 height 11
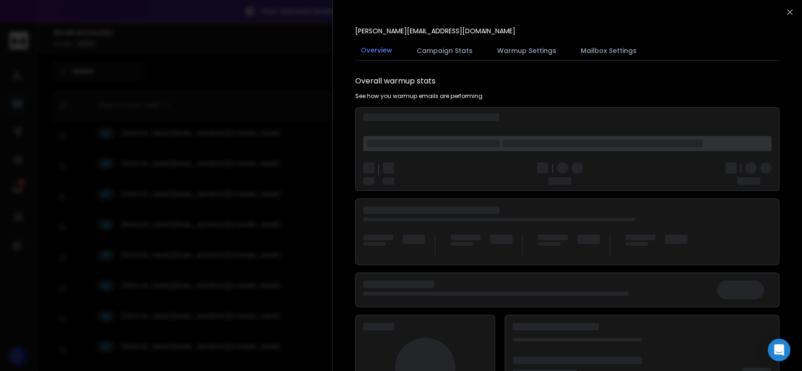
click at [529, 49] on button "Warmup Settings" at bounding box center [526, 50] width 70 height 21
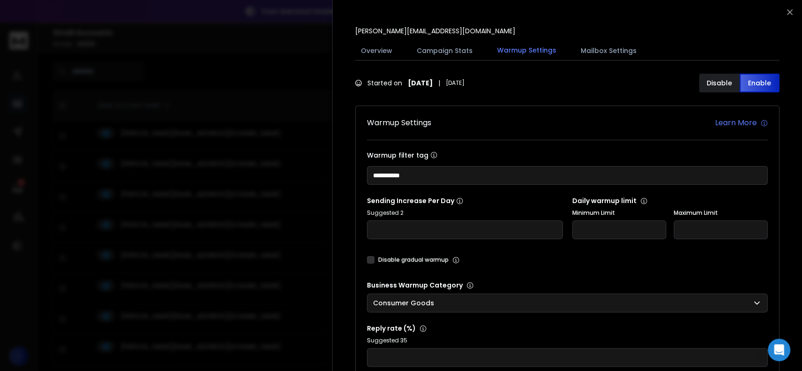
click at [579, 44] on button "Mailbox Settings" at bounding box center [608, 50] width 67 height 21
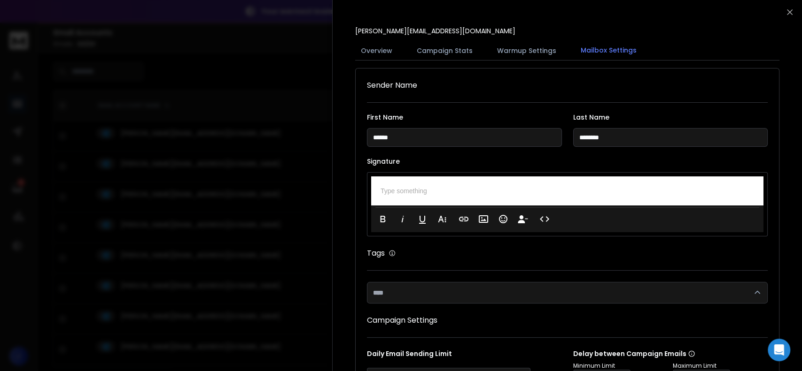
scroll to position [146, 0]
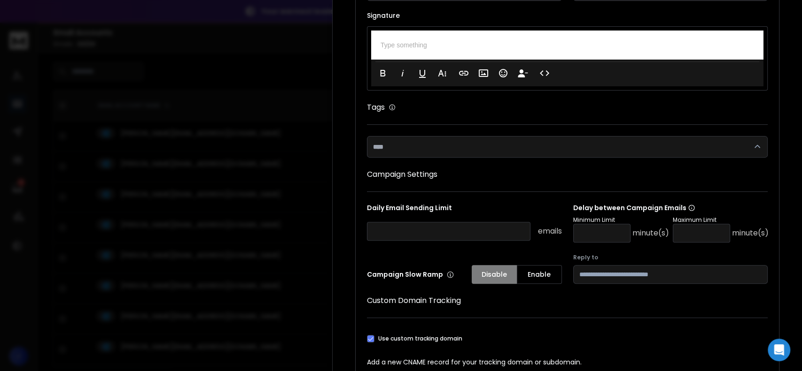
click at [264, 232] on div at bounding box center [401, 185] width 802 height 371
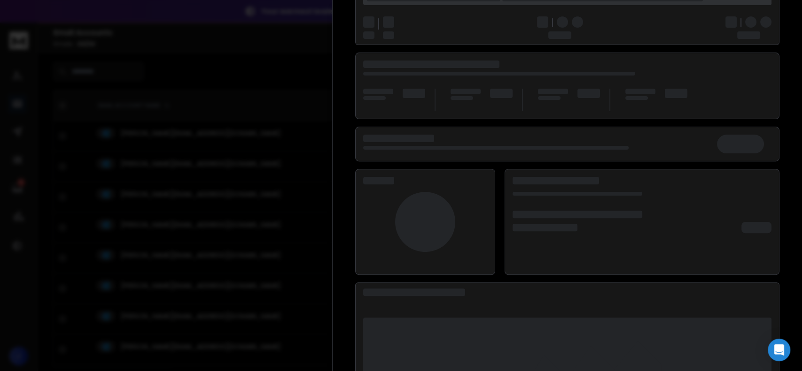
scroll to position [116, 0]
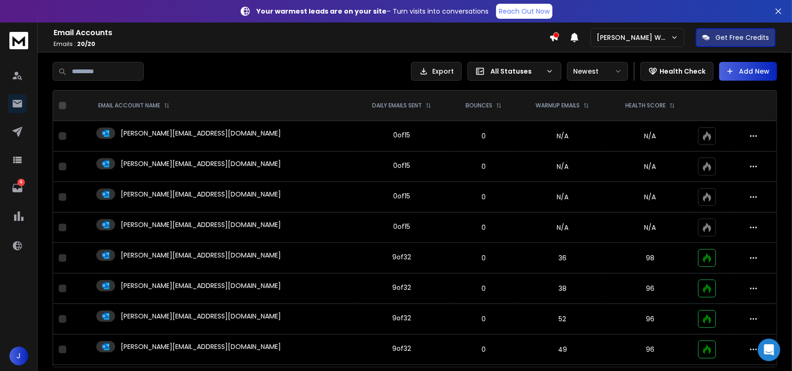
click at [63, 227] on button "button" at bounding box center [63, 228] width 8 height 8
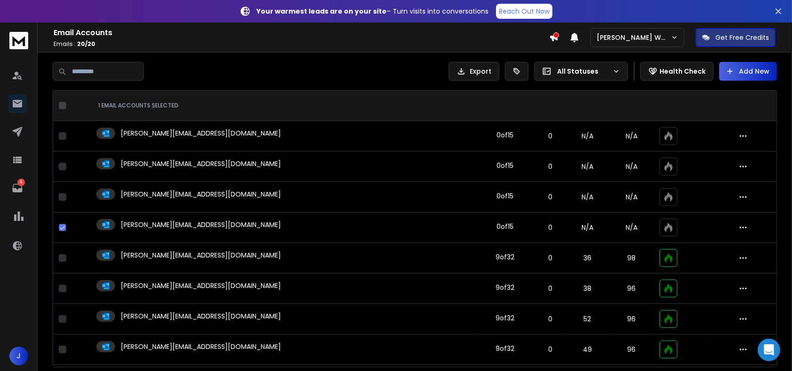
click at [64, 200] on button "button" at bounding box center [63, 197] width 8 height 8
click at [62, 166] on button "button" at bounding box center [63, 167] width 8 height 8
click at [64, 140] on td at bounding box center [72, 136] width 38 height 31
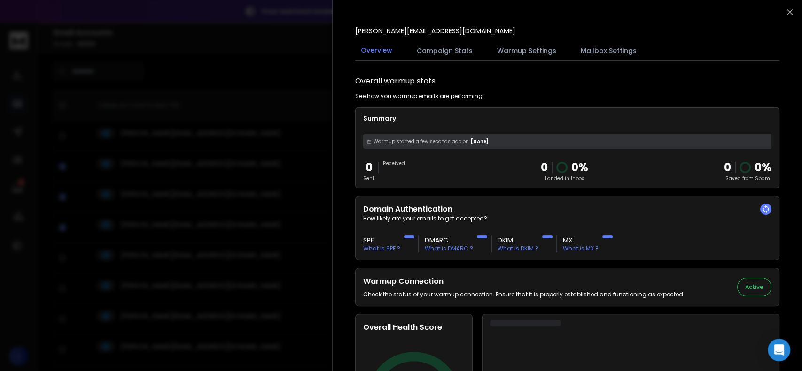
click at [65, 138] on div at bounding box center [401, 185] width 802 height 371
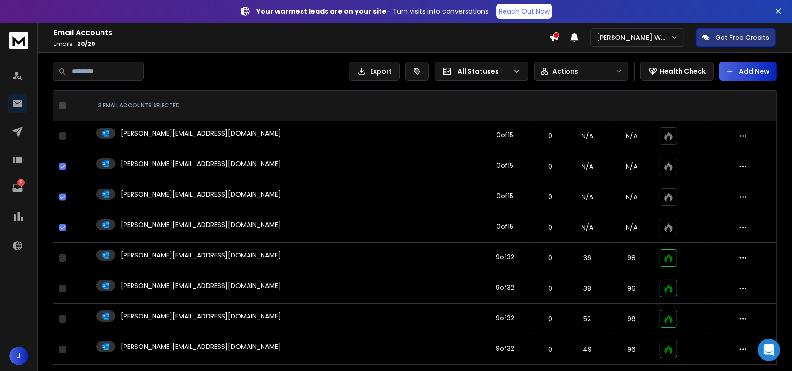
click at [64, 136] on button "button" at bounding box center [63, 136] width 8 height 8
click at [575, 77] on button "Actions" at bounding box center [581, 71] width 94 height 19
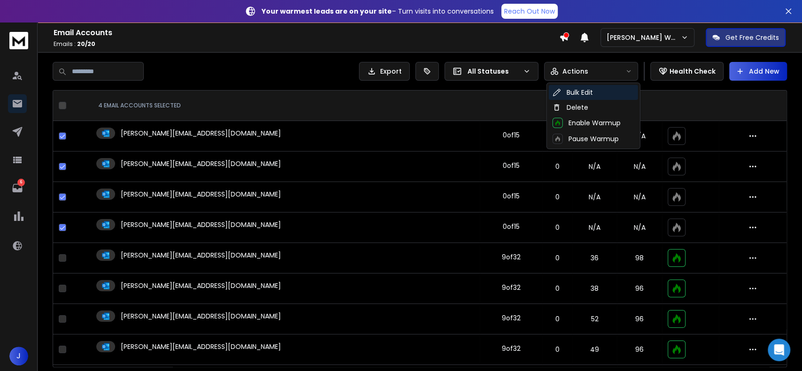
click at [584, 92] on div "Bulk Edit" at bounding box center [572, 92] width 40 height 9
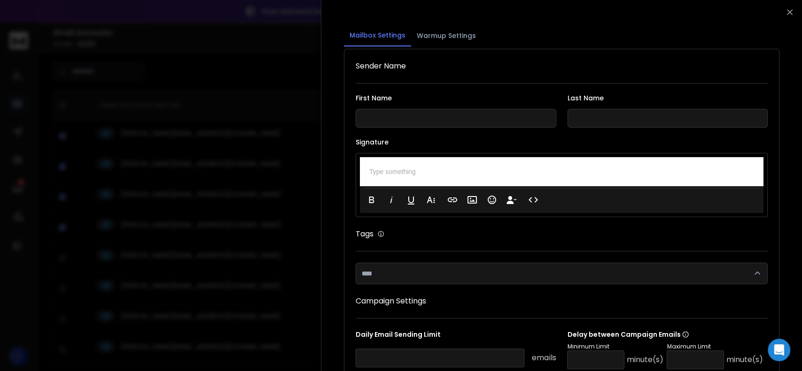
click at [264, 163] on div at bounding box center [401, 185] width 802 height 371
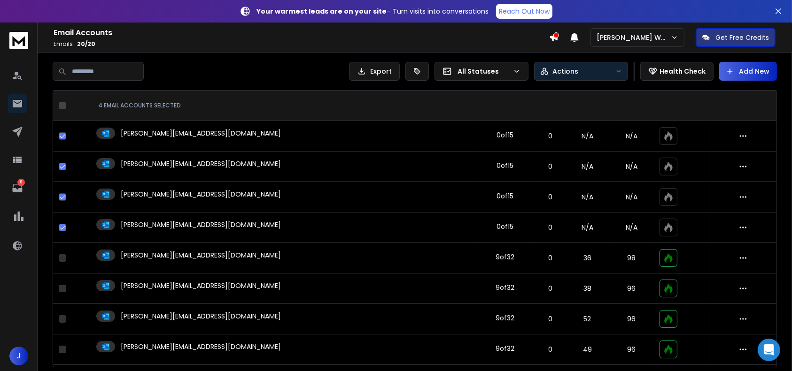
click at [571, 70] on p "Actions" at bounding box center [565, 71] width 26 height 9
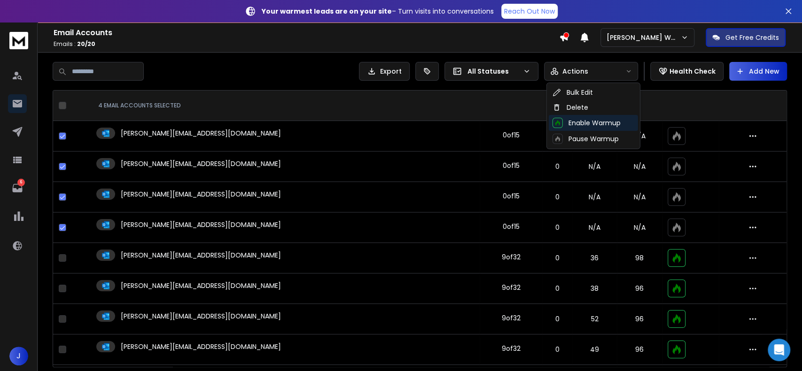
click at [589, 124] on div "Enable Warmup" at bounding box center [586, 123] width 68 height 10
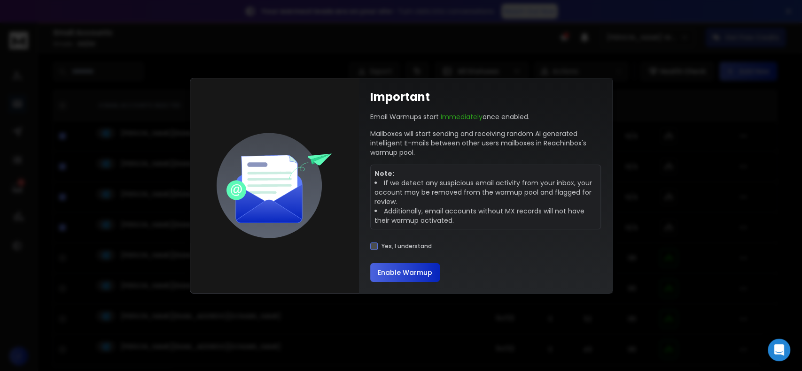
click at [380, 247] on div "Yes, I understand" at bounding box center [401, 247] width 62 height 8
click at [374, 248] on button "Yes, I understand" at bounding box center [374, 247] width 8 height 8
click at [378, 267] on button "Enable Warmup" at bounding box center [404, 272] width 69 height 19
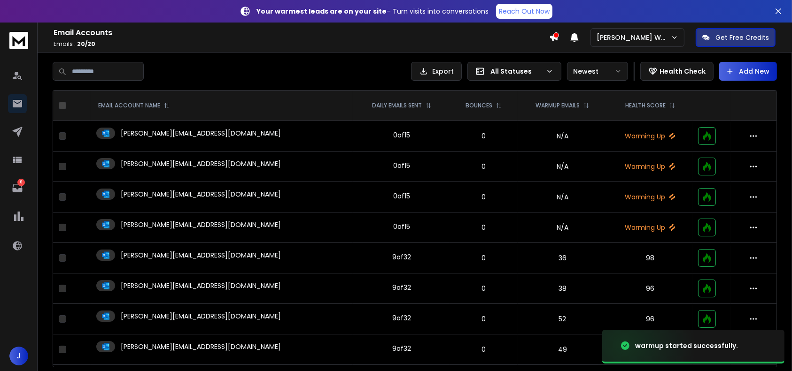
click at [61, 228] on button "button" at bounding box center [63, 228] width 8 height 8
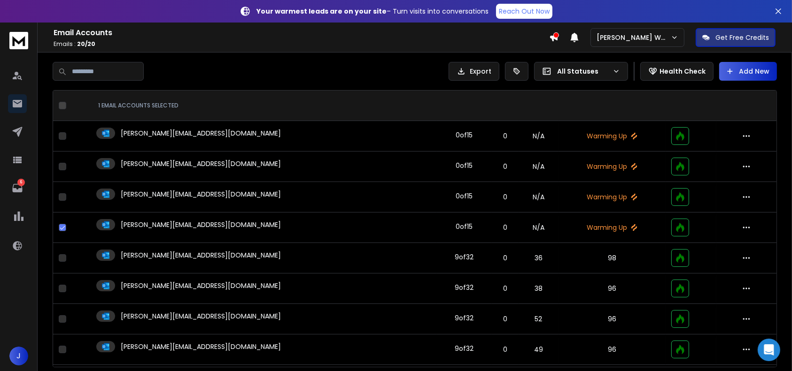
click at [64, 197] on button "button" at bounding box center [63, 197] width 8 height 8
click at [62, 167] on button "button" at bounding box center [63, 167] width 8 height 8
click at [62, 136] on button "button" at bounding box center [63, 136] width 8 height 8
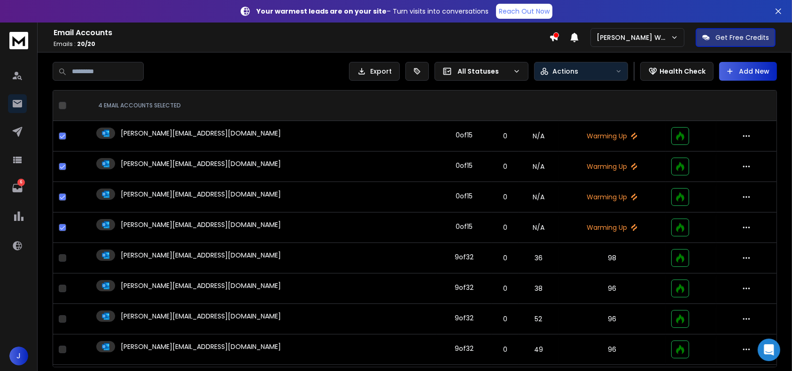
click at [569, 73] on p "Actions" at bounding box center [565, 71] width 26 height 9
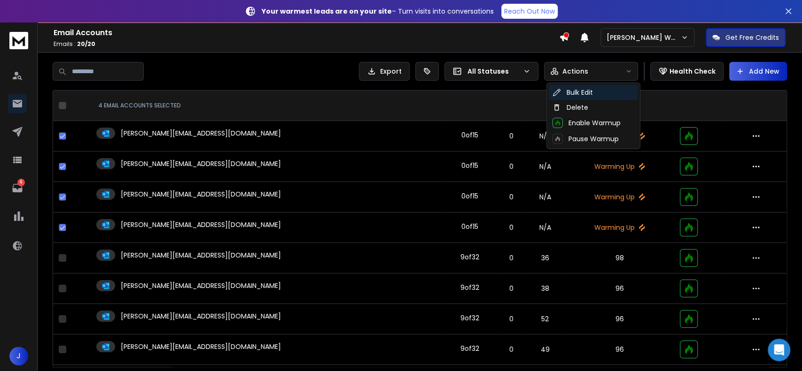
click at [586, 92] on div "Bulk Edit" at bounding box center [572, 92] width 40 height 9
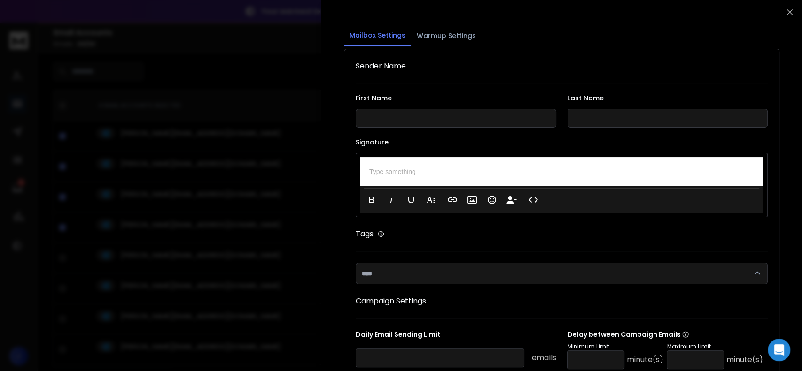
scroll to position [146, 0]
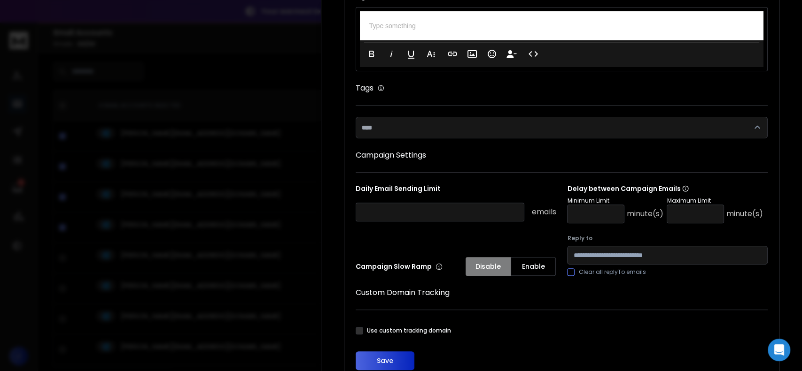
click at [467, 211] on input "number" at bounding box center [439, 212] width 169 height 19
type input "**"
click at [683, 209] on input "number" at bounding box center [694, 214] width 57 height 19
type input "**"
click at [602, 216] on input "number" at bounding box center [595, 214] width 57 height 19
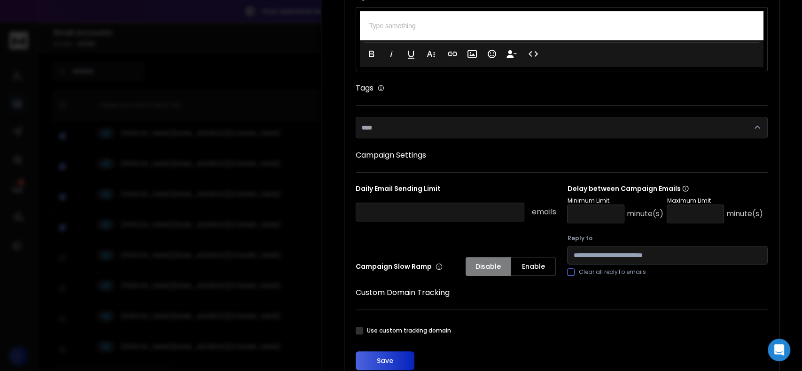
scroll to position [183, 0]
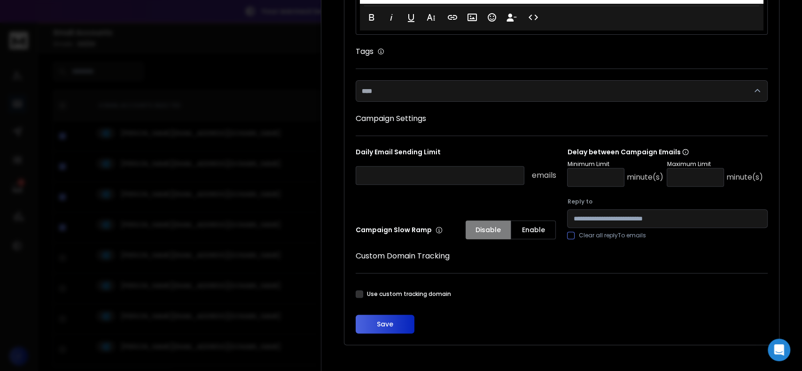
type input "**"
click at [389, 332] on button "Save" at bounding box center [384, 324] width 59 height 19
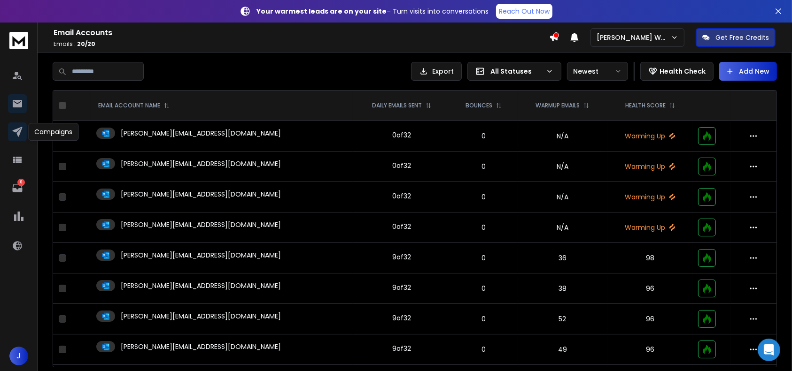
click at [18, 132] on icon at bounding box center [17, 132] width 10 height 10
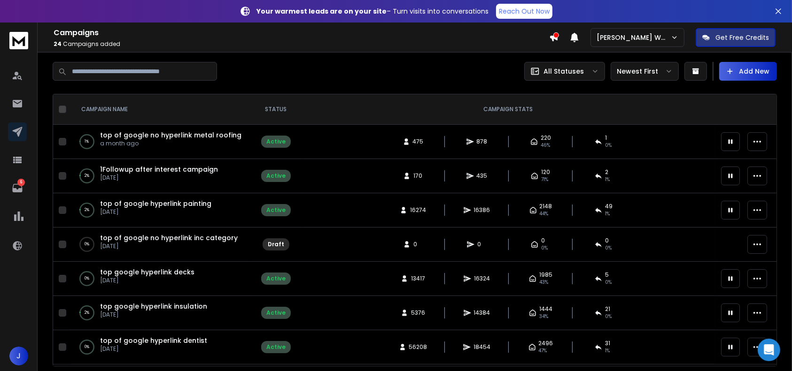
click at [173, 136] on span "top of google no hyperlink metal roofing" at bounding box center [170, 135] width 141 height 9
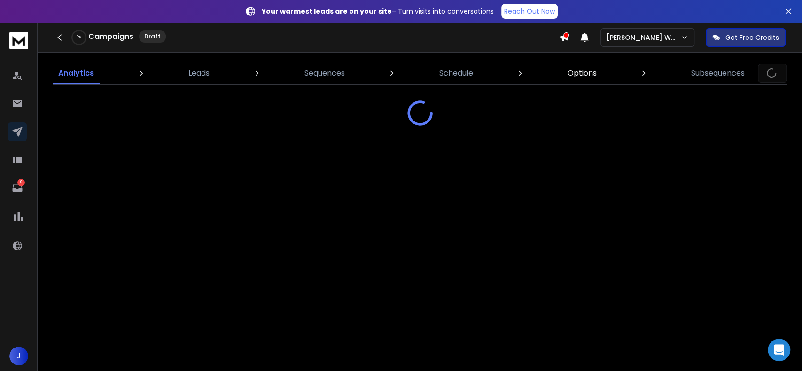
click at [587, 74] on p "Options" at bounding box center [581, 73] width 29 height 11
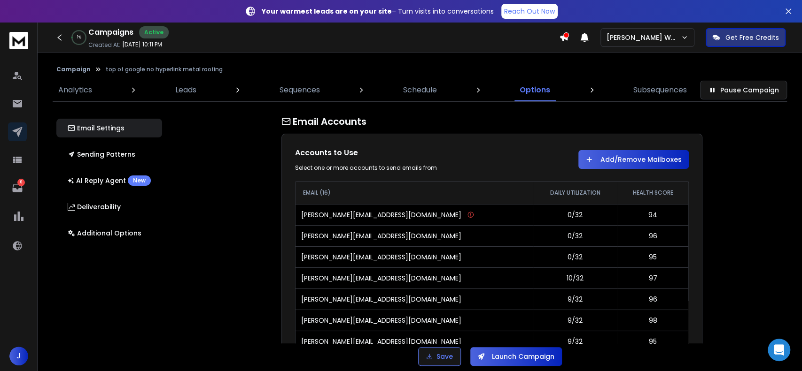
click at [637, 150] on button "Add/Remove Mailboxes" at bounding box center [633, 159] width 110 height 19
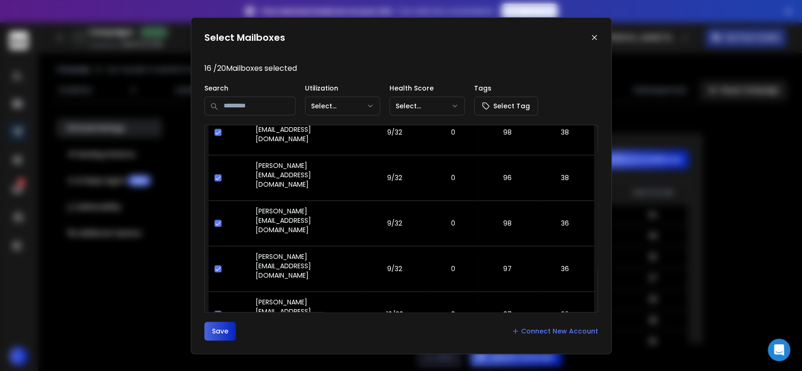
scroll to position [14, 0]
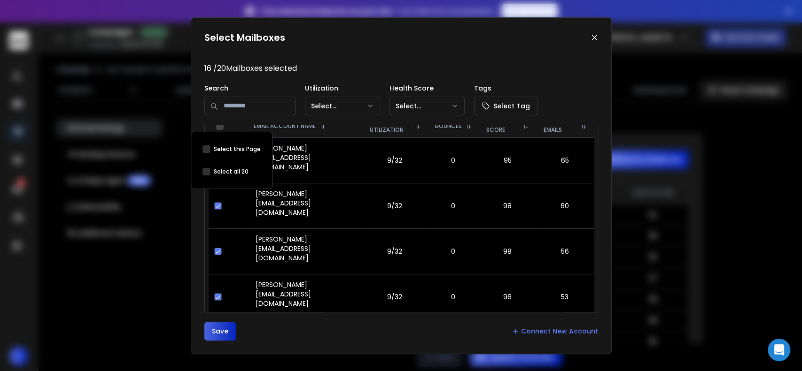
click at [219, 129] on button "Select this Page" at bounding box center [220, 127] width 8 height 8
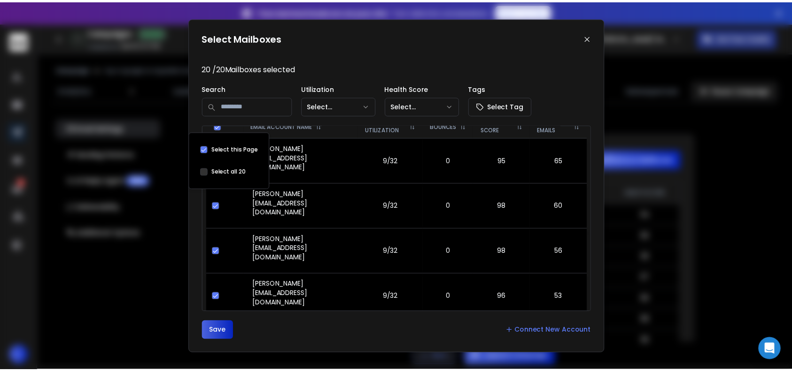
scroll to position [452, 0]
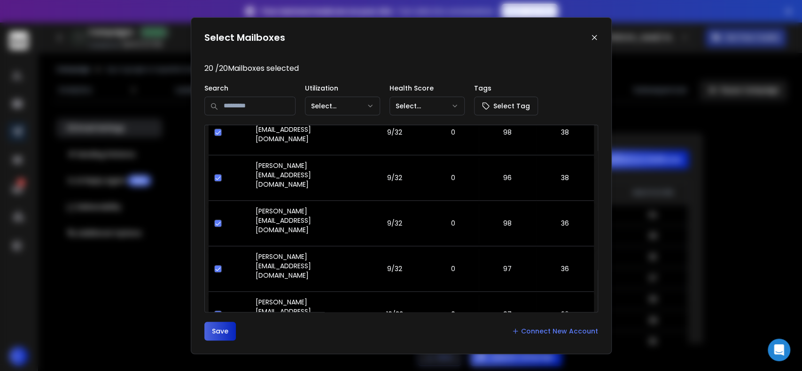
click at [227, 331] on button "Save" at bounding box center [219, 331] width 31 height 19
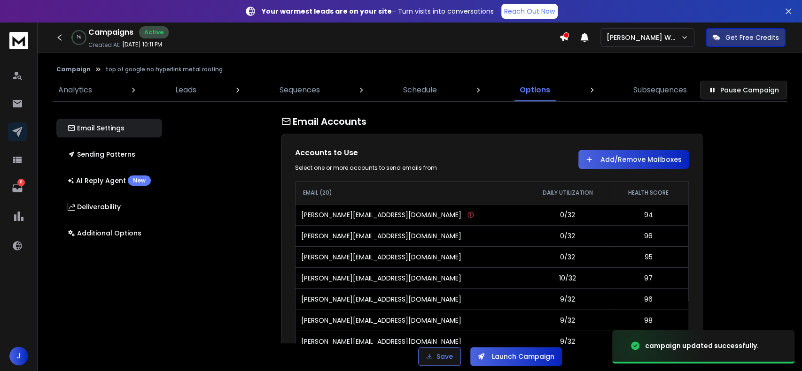
drag, startPoint x: 422, startPoint y: 361, endPoint x: 410, endPoint y: 354, distance: 13.0
click at [422, 360] on button "Save" at bounding box center [439, 356] width 43 height 19
click at [19, 124] on link at bounding box center [17, 132] width 19 height 19
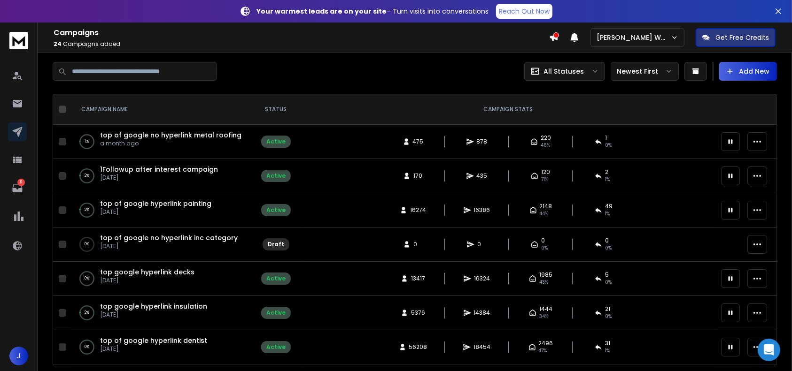
click at [188, 171] on span "1Followup after interest campaign" at bounding box center [159, 169] width 118 height 9
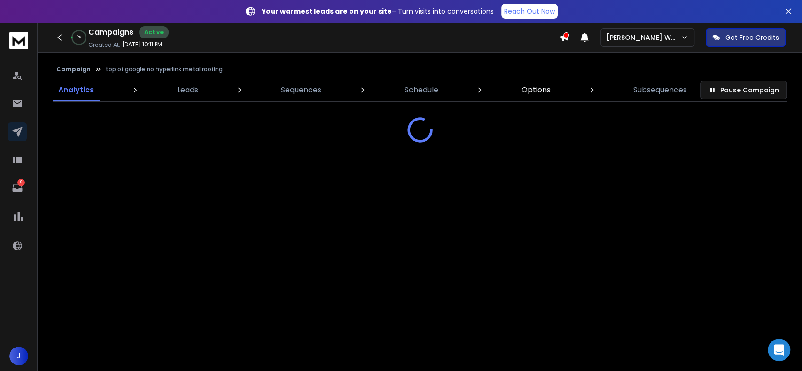
click at [530, 88] on p "Options" at bounding box center [535, 90] width 29 height 11
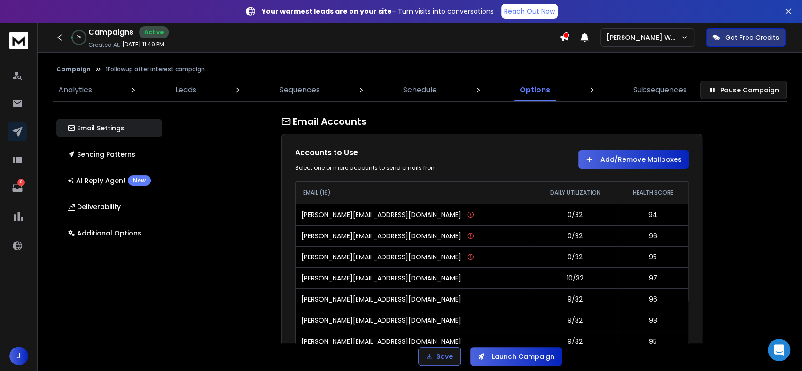
click at [639, 160] on button "Add/Remove Mailboxes" at bounding box center [633, 159] width 110 height 19
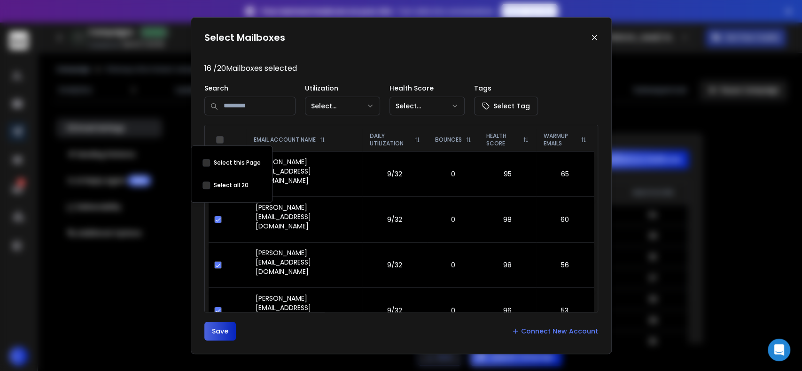
click at [220, 139] on button "Select this Page" at bounding box center [220, 140] width 8 height 8
click at [225, 332] on button "Save" at bounding box center [219, 331] width 31 height 19
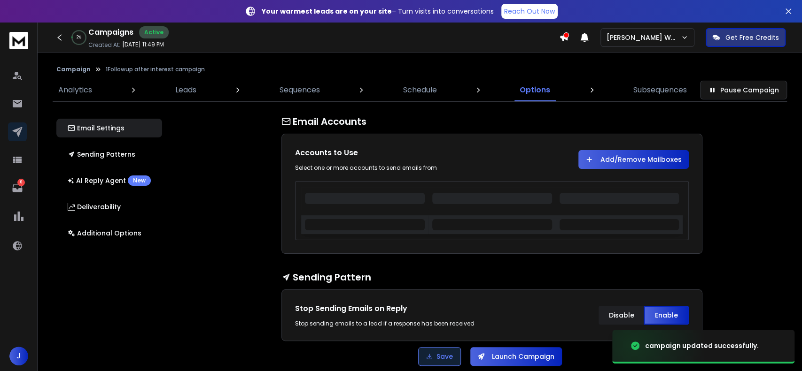
click at [438, 358] on button "Save" at bounding box center [439, 356] width 43 height 19
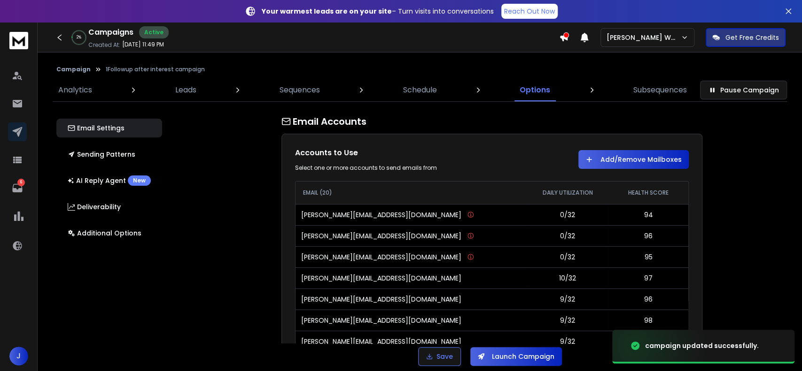
drag, startPoint x: 446, startPoint y: 355, endPoint x: 439, endPoint y: 354, distance: 7.6
click at [446, 355] on button "Save" at bounding box center [439, 356] width 43 height 19
click at [20, 131] on icon at bounding box center [17, 131] width 11 height 11
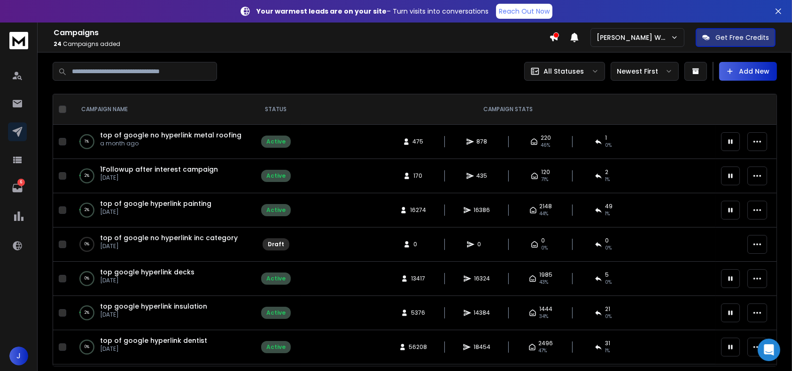
click at [197, 304] on span "top google hyperlink insulation" at bounding box center [153, 306] width 107 height 9
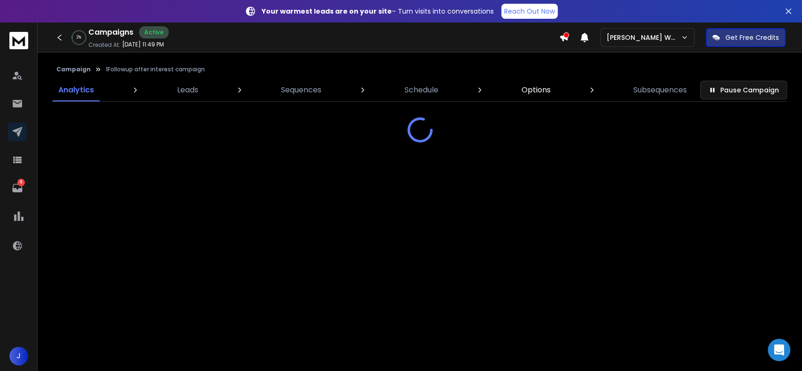
click at [552, 95] on link "Options" at bounding box center [535, 90] width 40 height 23
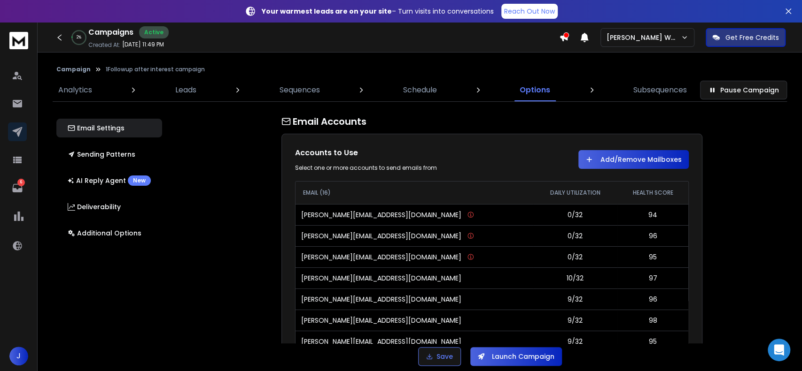
click at [622, 166] on button "Add/Remove Mailboxes" at bounding box center [633, 159] width 110 height 19
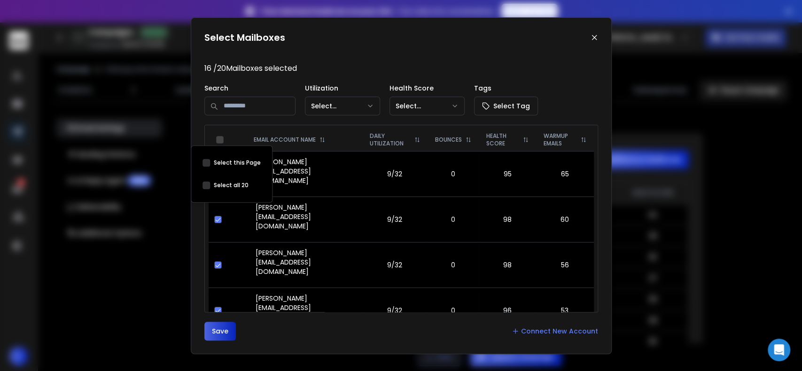
click at [219, 141] on button "Select this Page" at bounding box center [220, 140] width 8 height 8
click at [225, 329] on button "Save" at bounding box center [219, 331] width 31 height 19
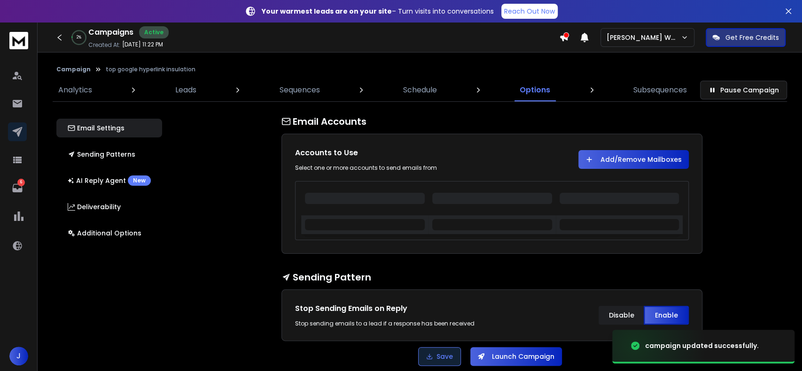
click at [448, 353] on button "Save" at bounding box center [439, 356] width 43 height 19
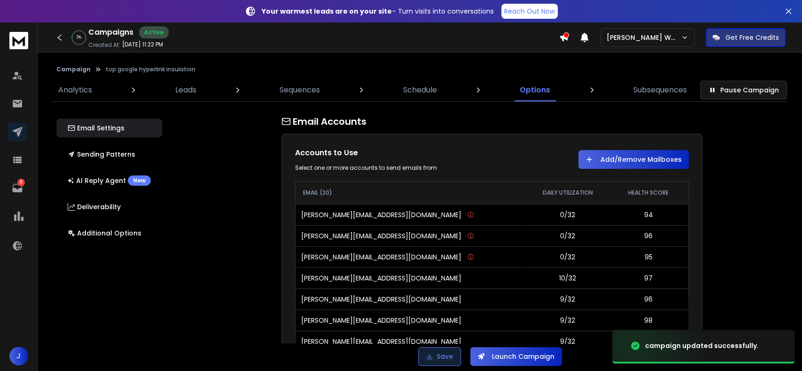
click at [438, 356] on button "Save" at bounding box center [439, 356] width 43 height 19
click at [23, 130] on link at bounding box center [17, 132] width 19 height 19
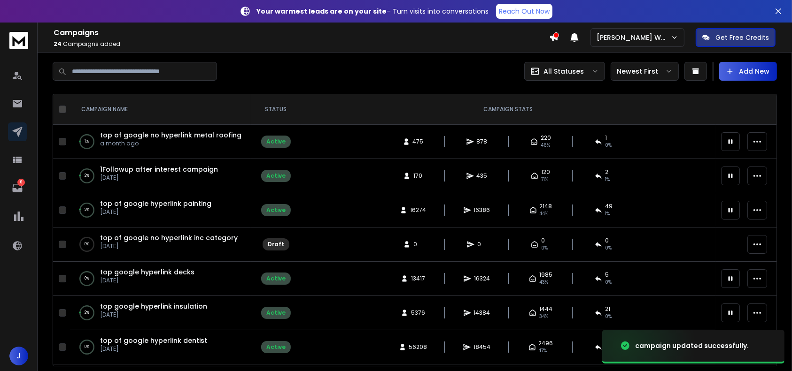
click at [192, 347] on p "[DATE]" at bounding box center [153, 350] width 107 height 8
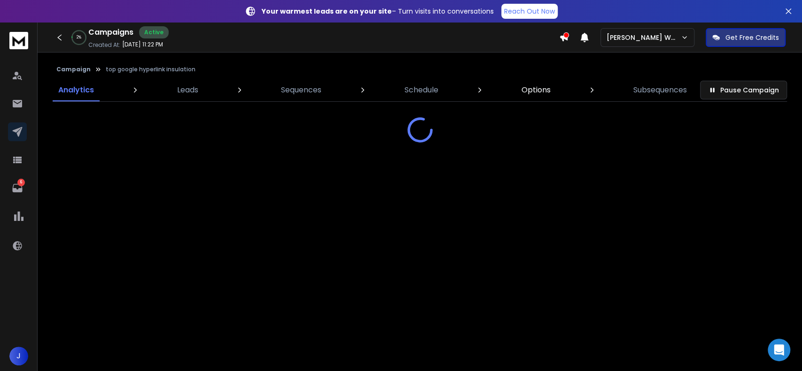
click at [532, 91] on p "Options" at bounding box center [535, 90] width 29 height 11
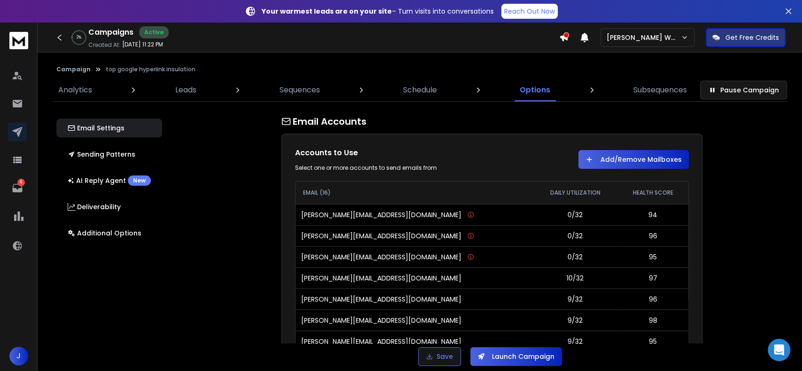
click at [626, 159] on button "Add/Remove Mailboxes" at bounding box center [633, 159] width 110 height 19
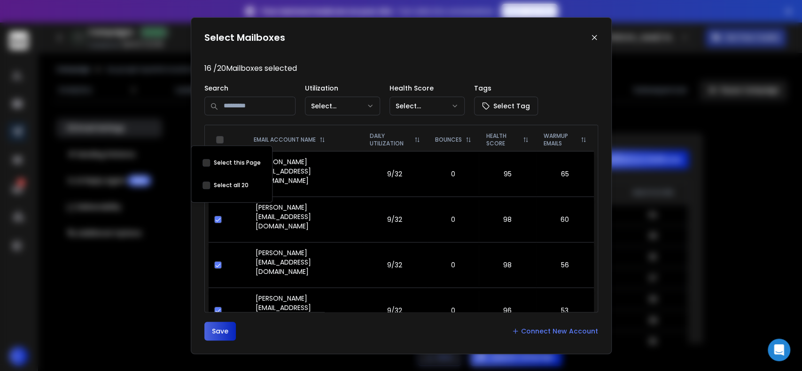
click at [216, 141] on button "Select this Page" at bounding box center [220, 140] width 8 height 8
click at [226, 324] on button "Save" at bounding box center [219, 331] width 31 height 19
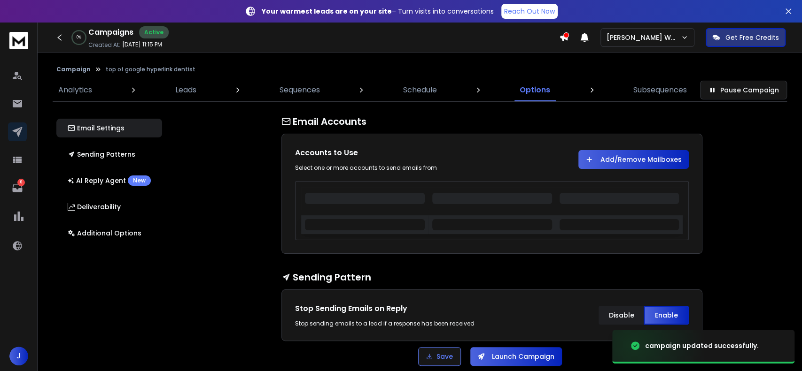
click at [436, 352] on button "Save" at bounding box center [439, 356] width 43 height 19
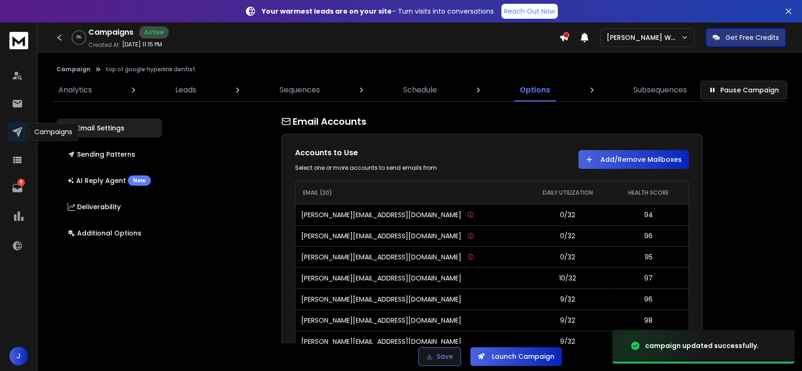
click at [12, 135] on icon at bounding box center [17, 131] width 11 height 11
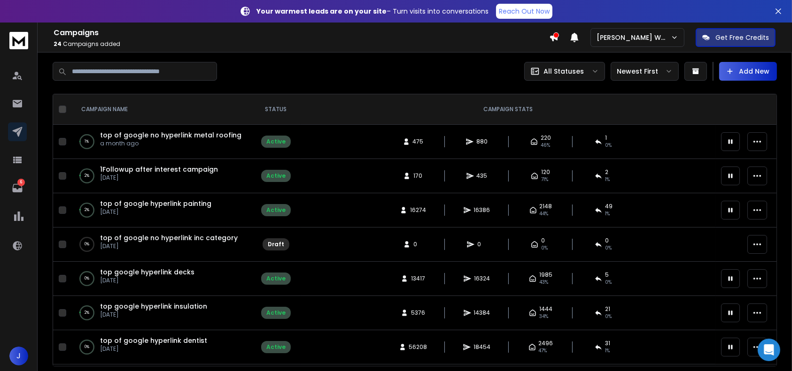
click at [146, 269] on span "top google hyperlink decks" at bounding box center [147, 272] width 94 height 9
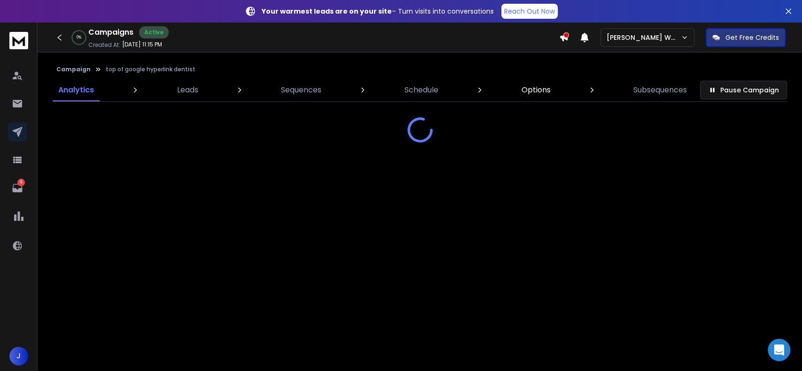
click at [526, 93] on p "Options" at bounding box center [535, 90] width 29 height 11
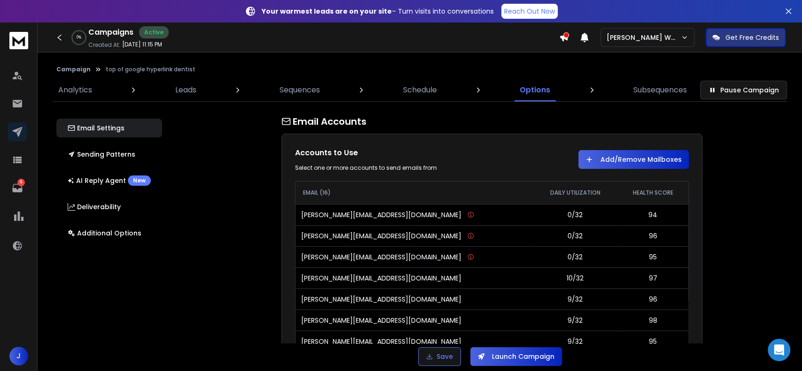
click at [607, 162] on button "Add/Remove Mailboxes" at bounding box center [633, 159] width 110 height 19
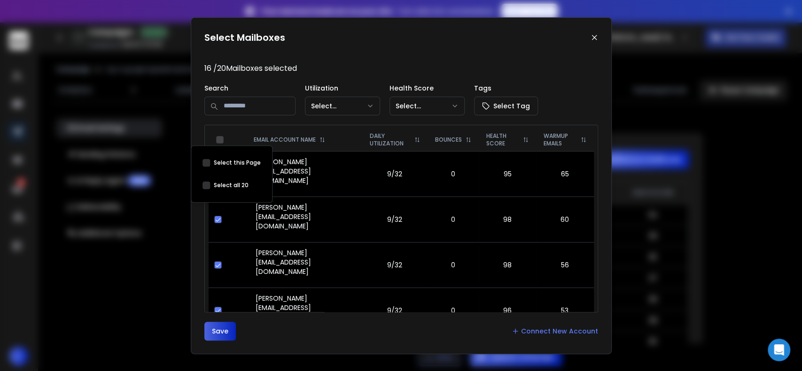
click at [218, 137] on button "Select this Page" at bounding box center [220, 140] width 8 height 8
click at [224, 325] on button "Save" at bounding box center [219, 331] width 31 height 19
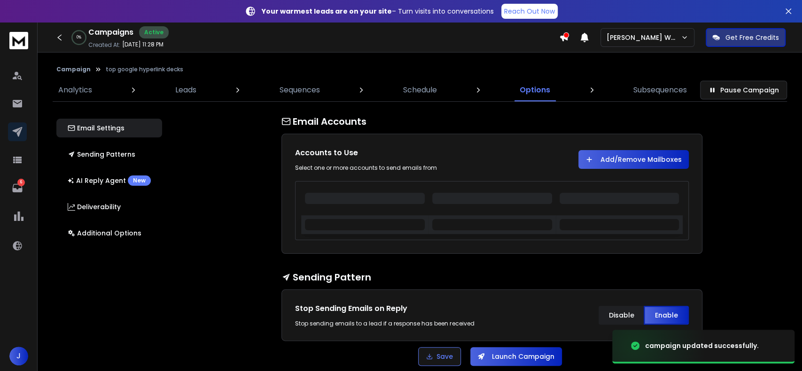
click at [445, 355] on button "Save" at bounding box center [439, 356] width 43 height 19
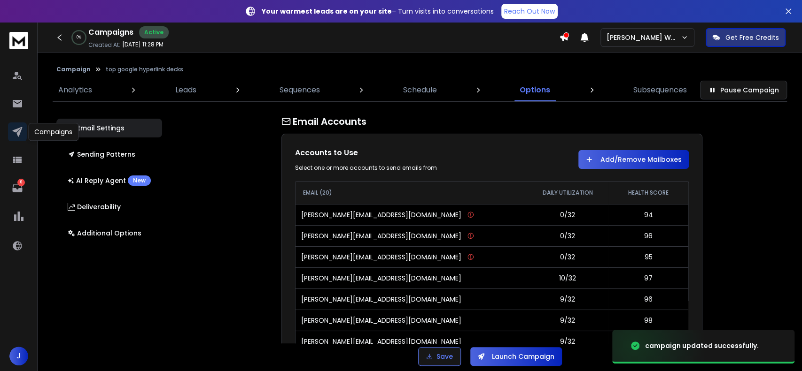
click at [15, 131] on icon at bounding box center [17, 132] width 10 height 10
